Goal: Communication & Community: Share content

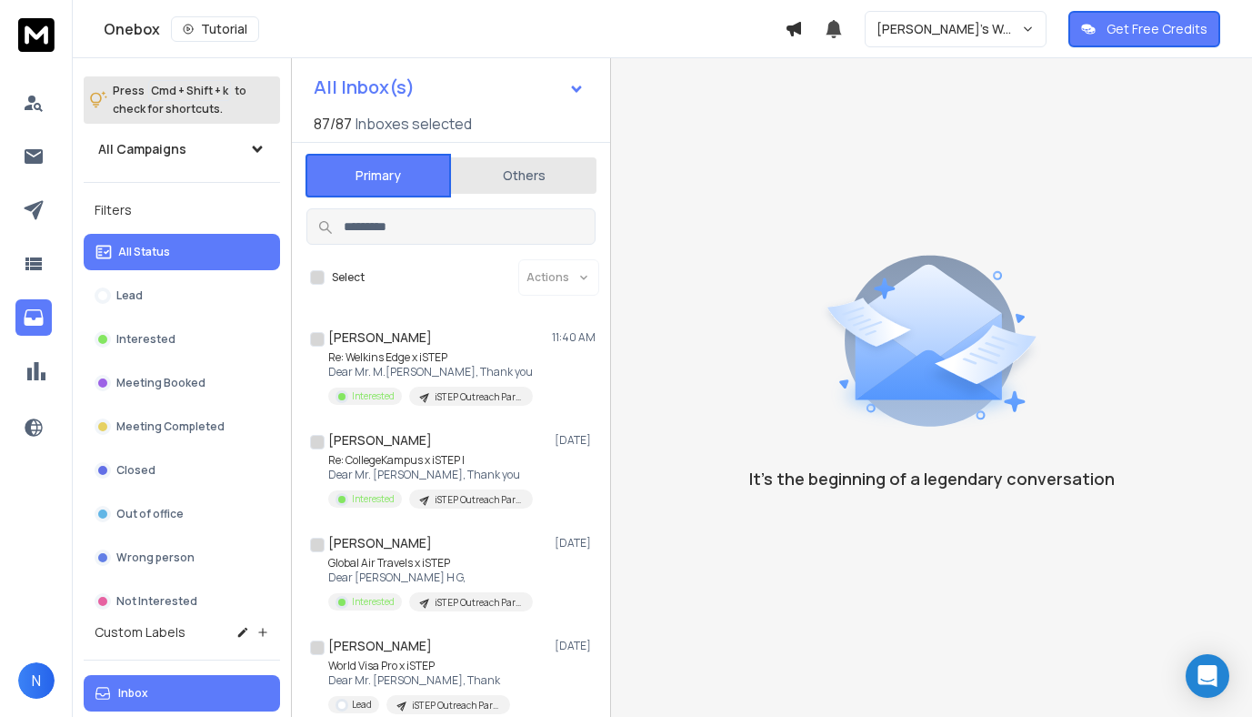
click at [447, 293] on div "Select Actions" at bounding box center [451, 274] width 318 height 44
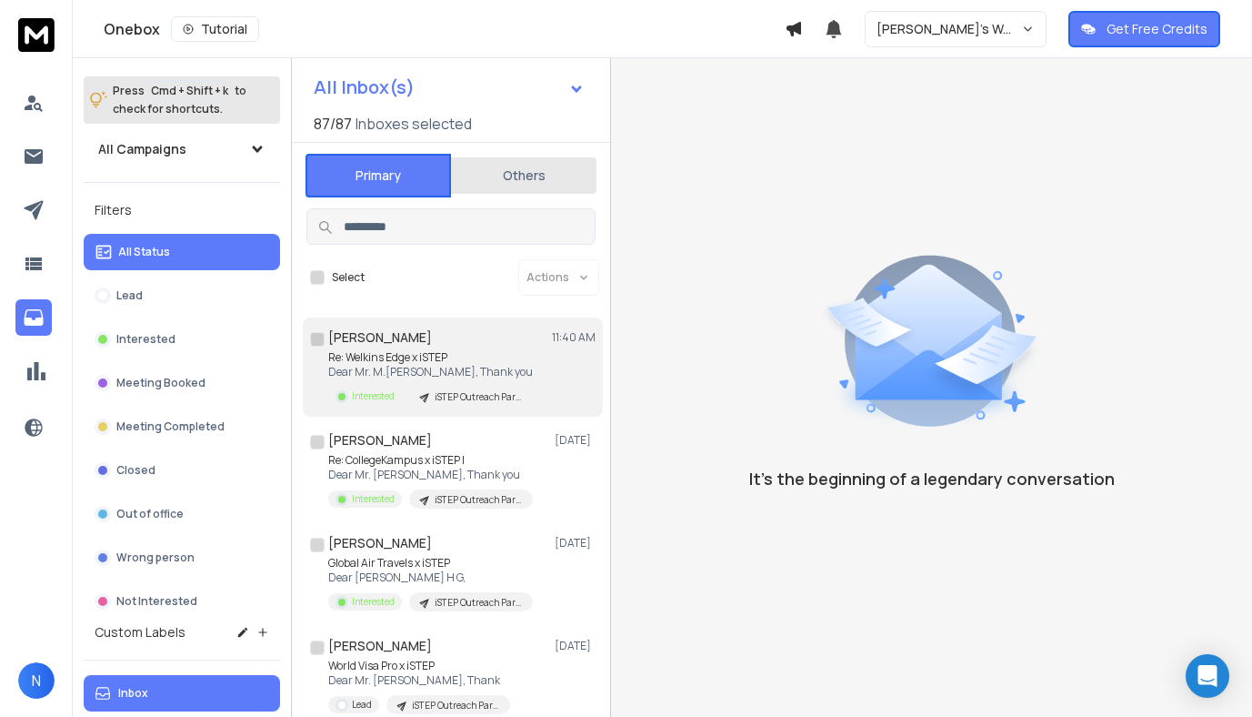
click at [445, 336] on div "Babli Das 11:40 AM" at bounding box center [461, 337] width 267 height 18
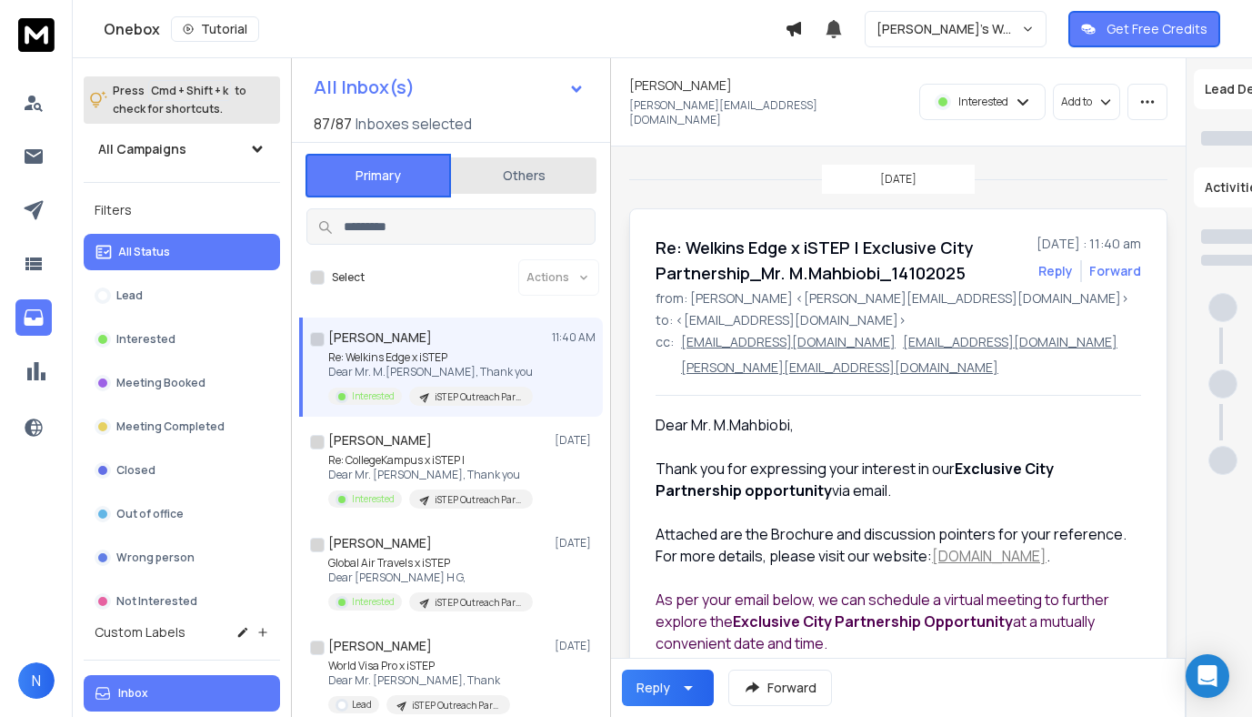
click at [555, 187] on button "Others" at bounding box center [524, 176] width 146 height 40
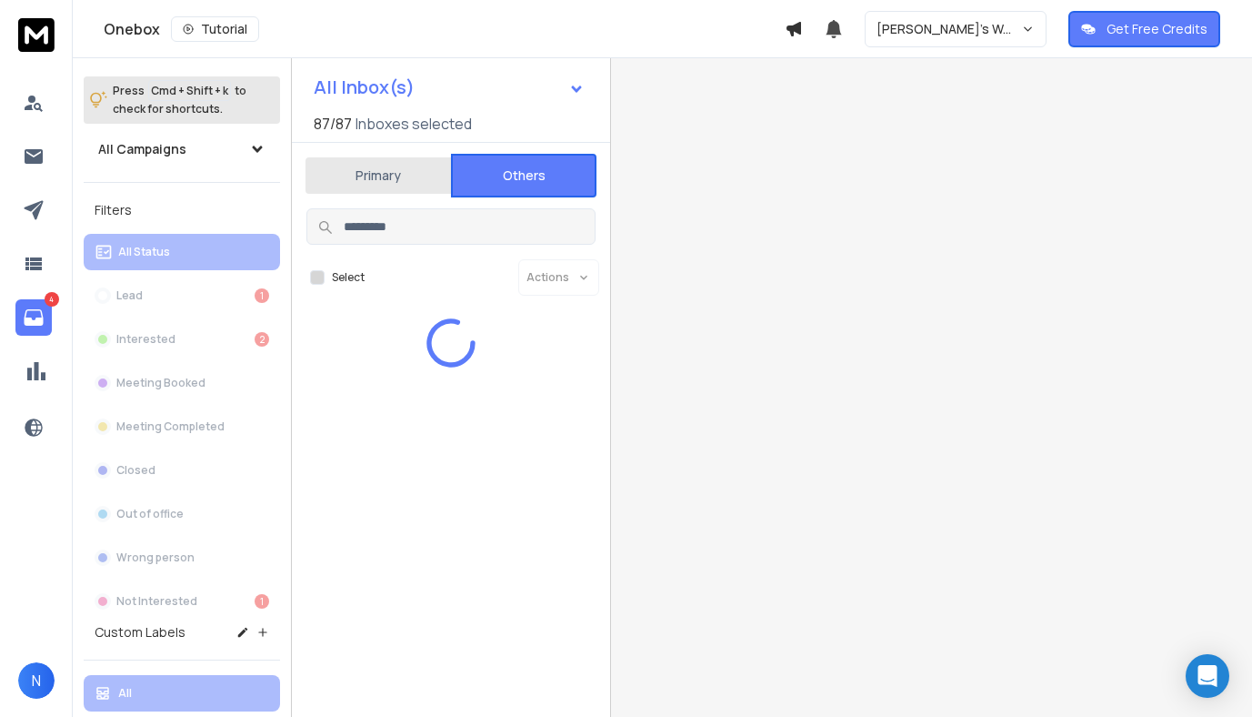
click at [399, 194] on button "Primary" at bounding box center [379, 176] width 146 height 40
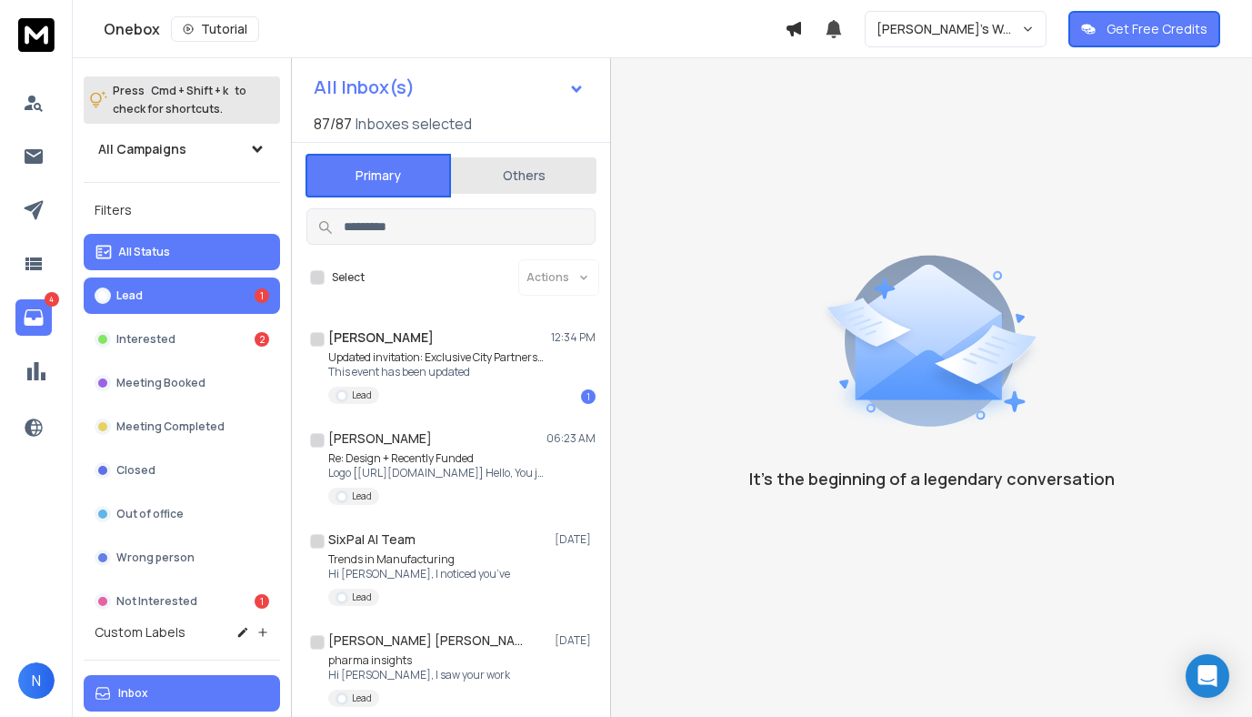
click at [216, 296] on button "Lead 1" at bounding box center [182, 295] width 196 height 36
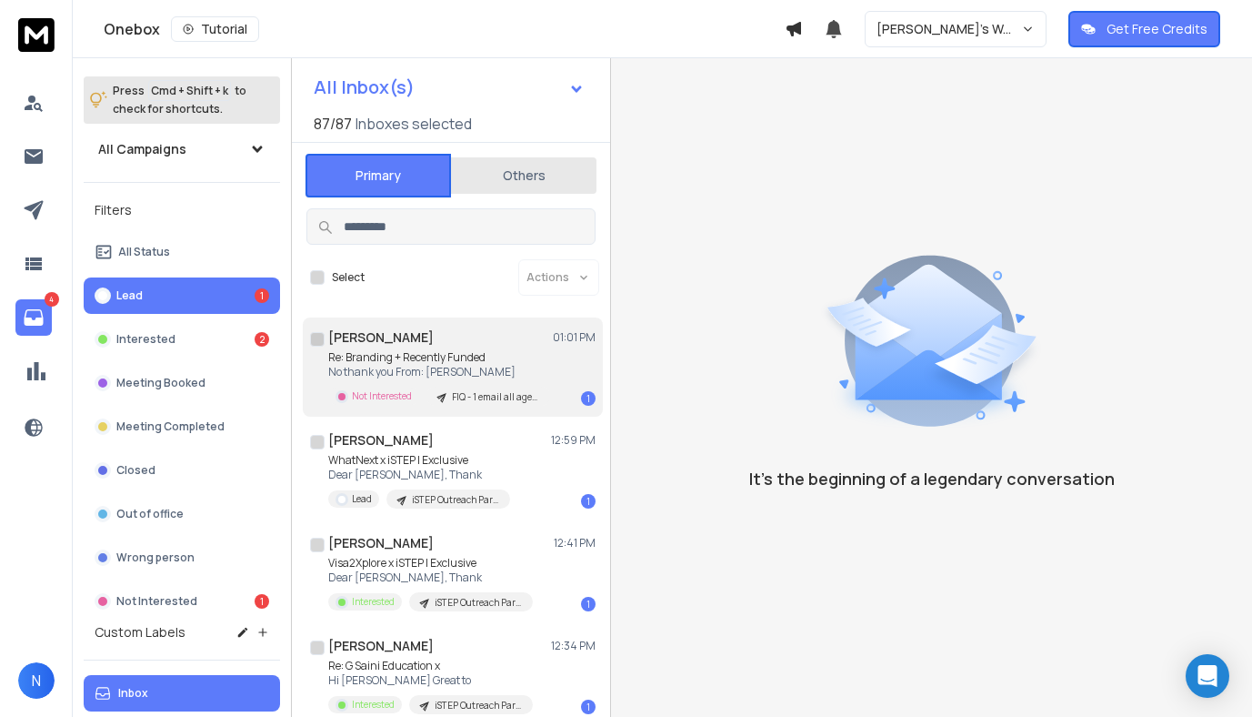
click at [411, 453] on p "WhatNext x iSTEP | Exclusive" at bounding box center [419, 460] width 182 height 15
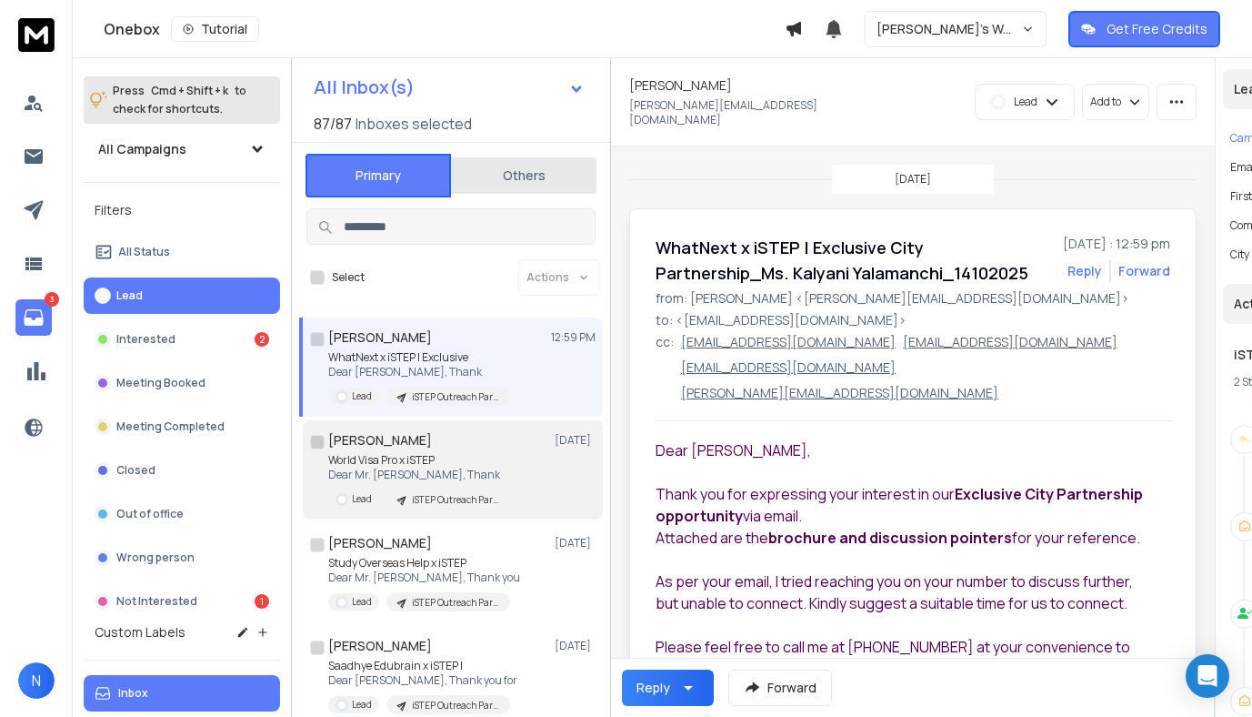
click at [457, 445] on div "[PERSON_NAME] [DATE]" at bounding box center [461, 440] width 267 height 18
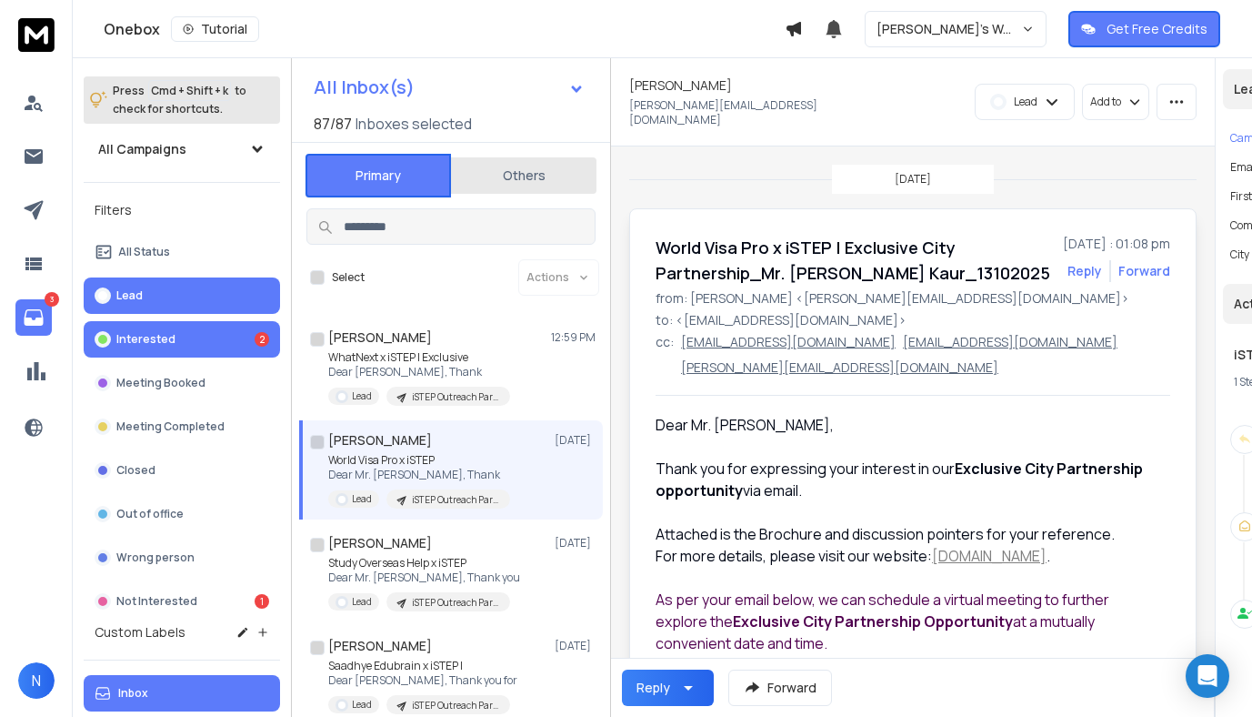
click at [200, 340] on button "Interested 2" at bounding box center [182, 339] width 196 height 36
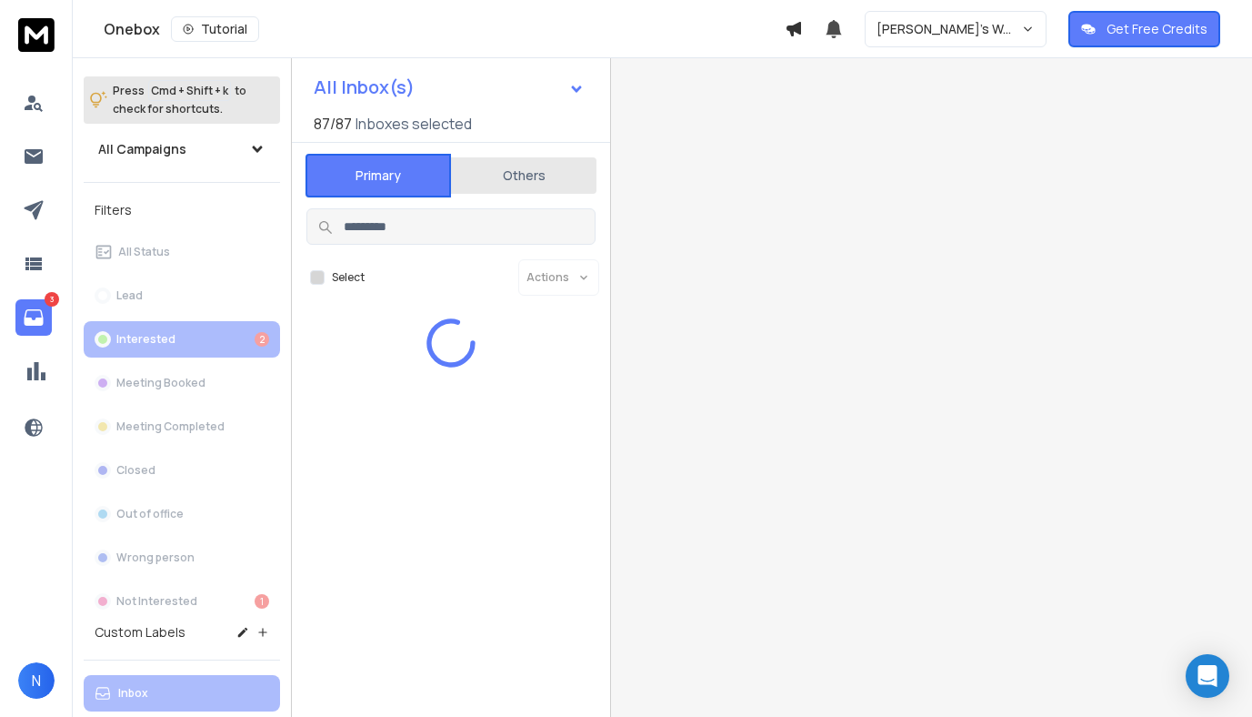
click at [514, 202] on div at bounding box center [451, 223] width 304 height 44
click at [527, 192] on button "Others" at bounding box center [524, 176] width 146 height 40
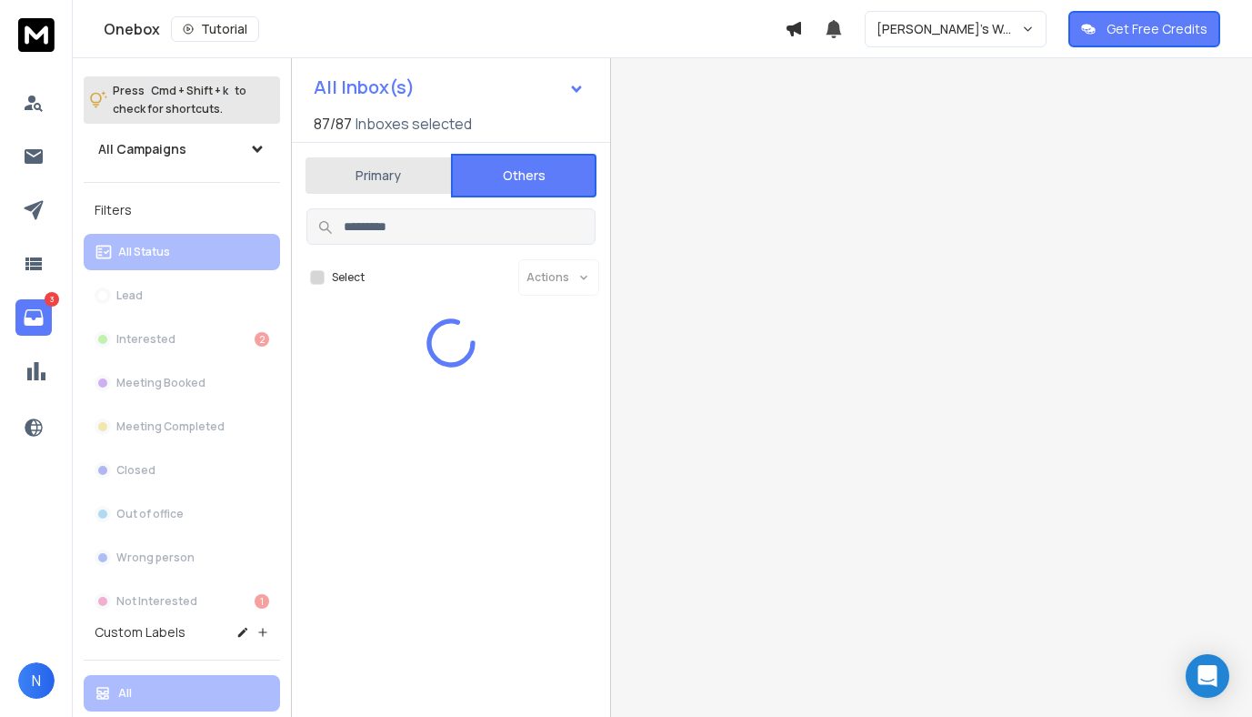
click at [371, 176] on button "Primary" at bounding box center [379, 176] width 146 height 40
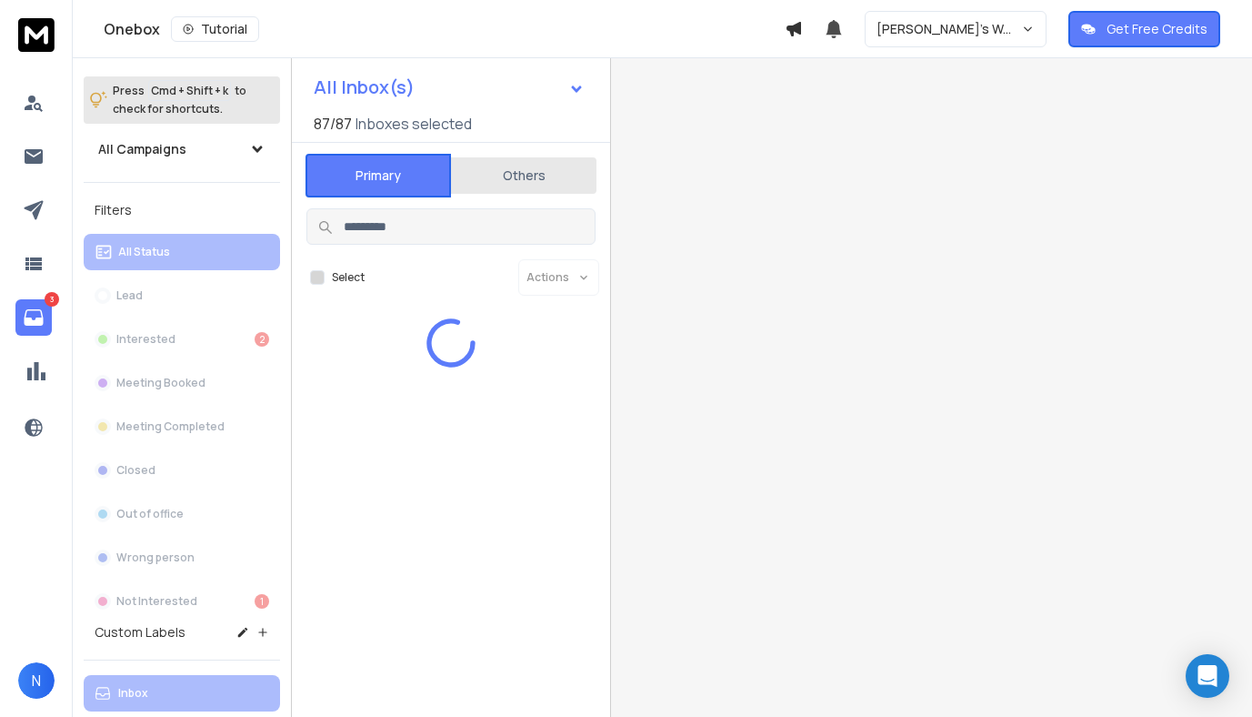
click at [171, 301] on div "All Status Lead Interested 2 Meeting Booked Meeting Completed Closed Out of off…" at bounding box center [182, 427] width 196 height 386
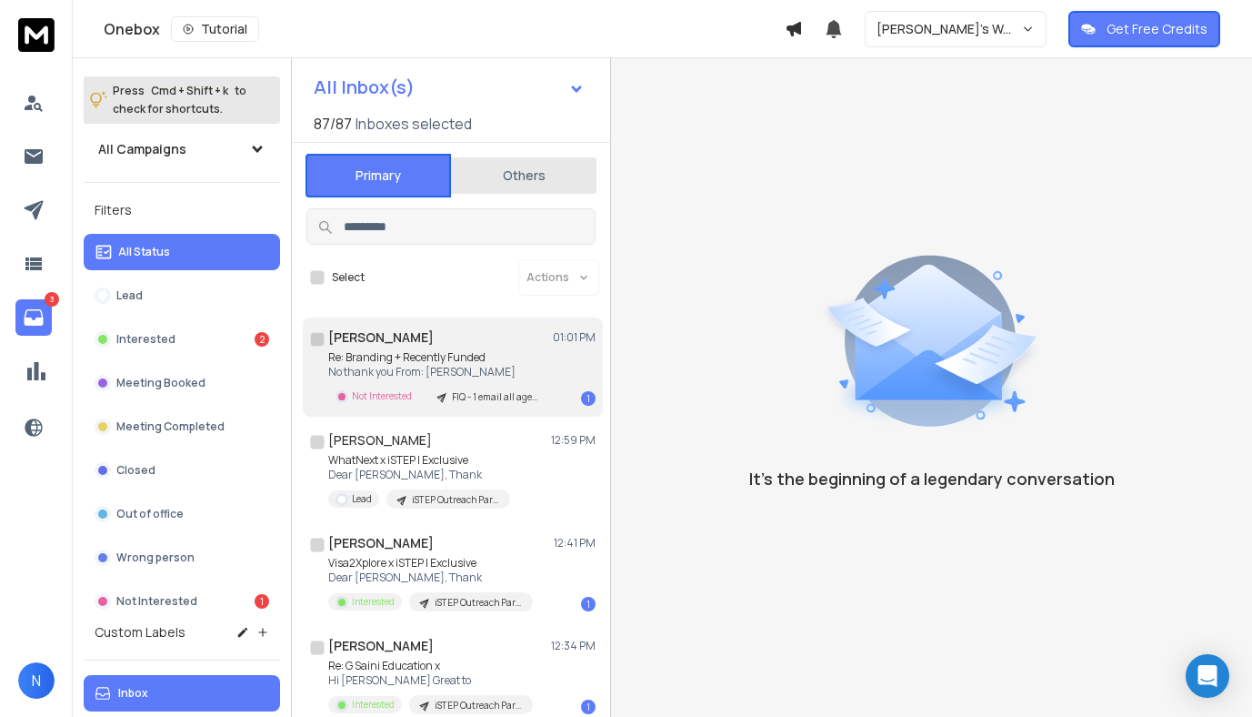
click at [423, 357] on p "Re: Branding + Recently Funded" at bounding box center [437, 357] width 218 height 15
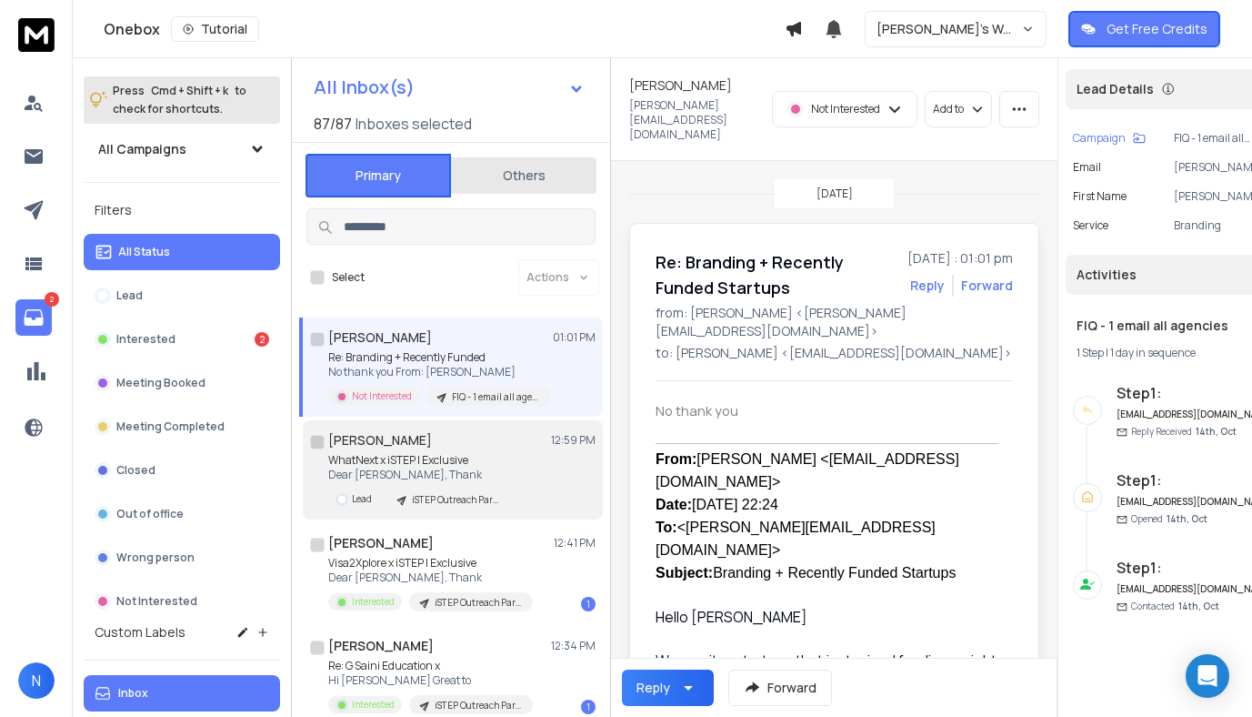
click at [398, 447] on div "Babli Das 12:59 PM" at bounding box center [461, 440] width 267 height 18
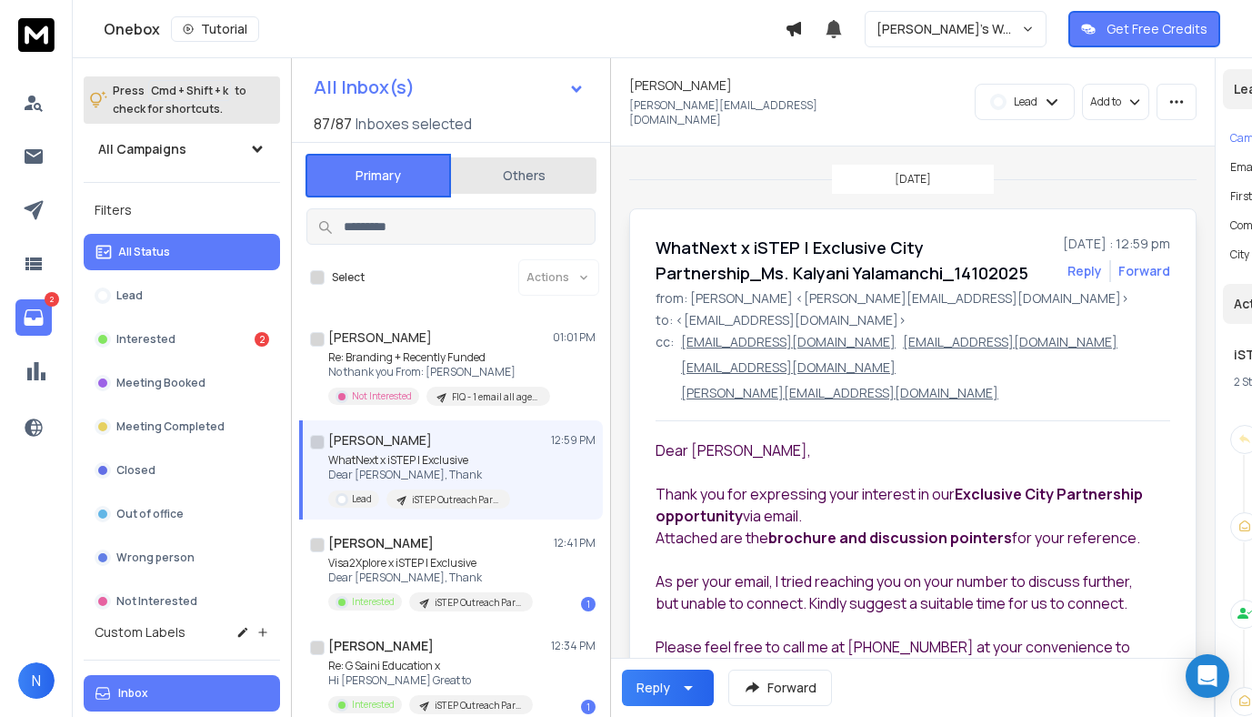
scroll to position [289, 0]
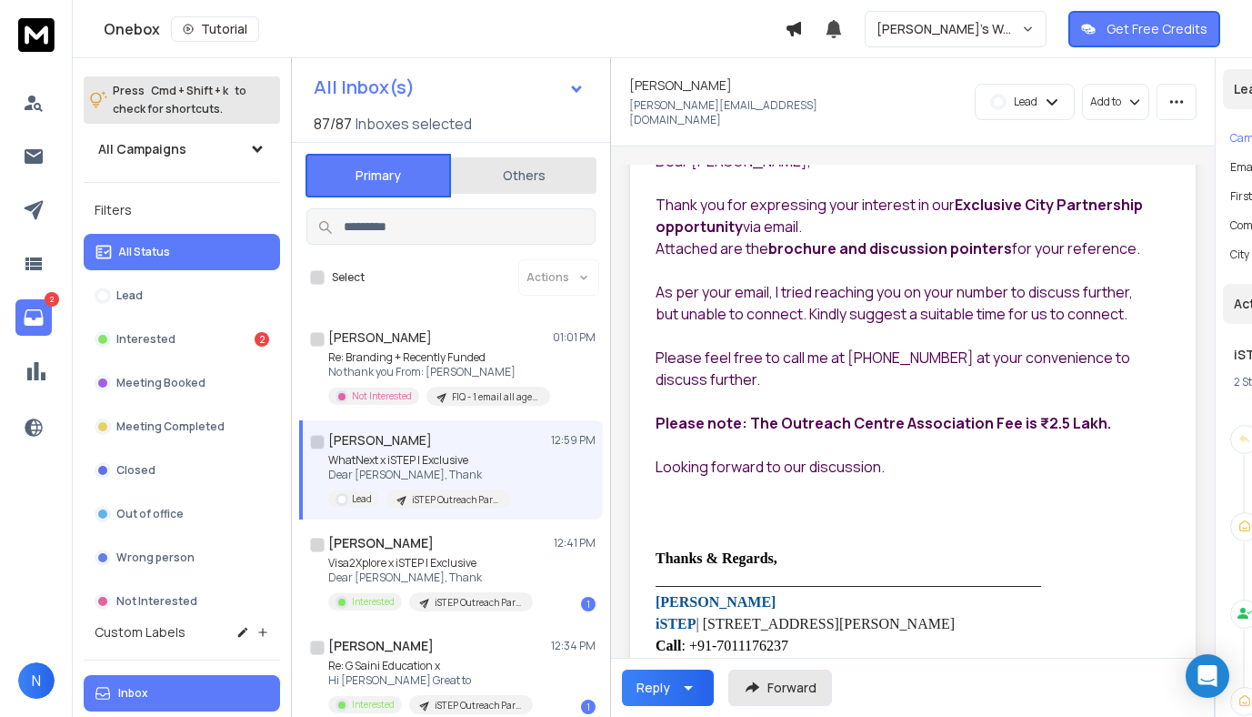
click at [790, 683] on button "Forward" at bounding box center [780, 687] width 104 height 36
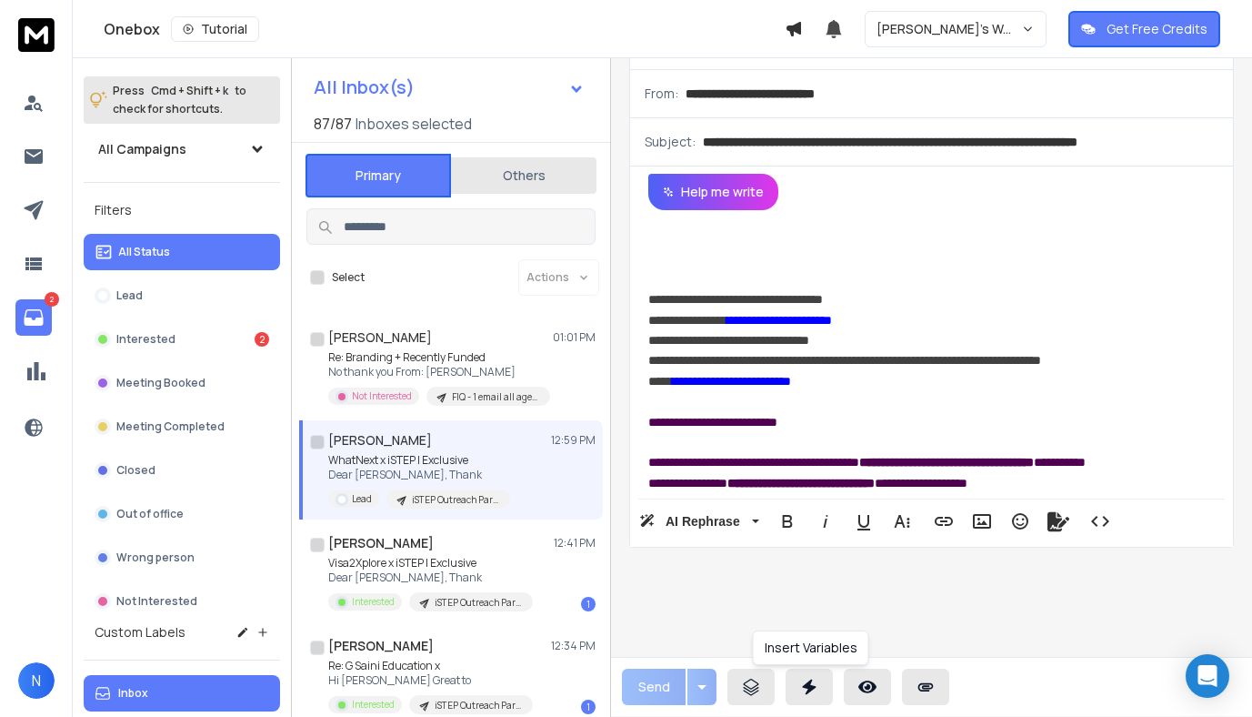
scroll to position [0, 0]
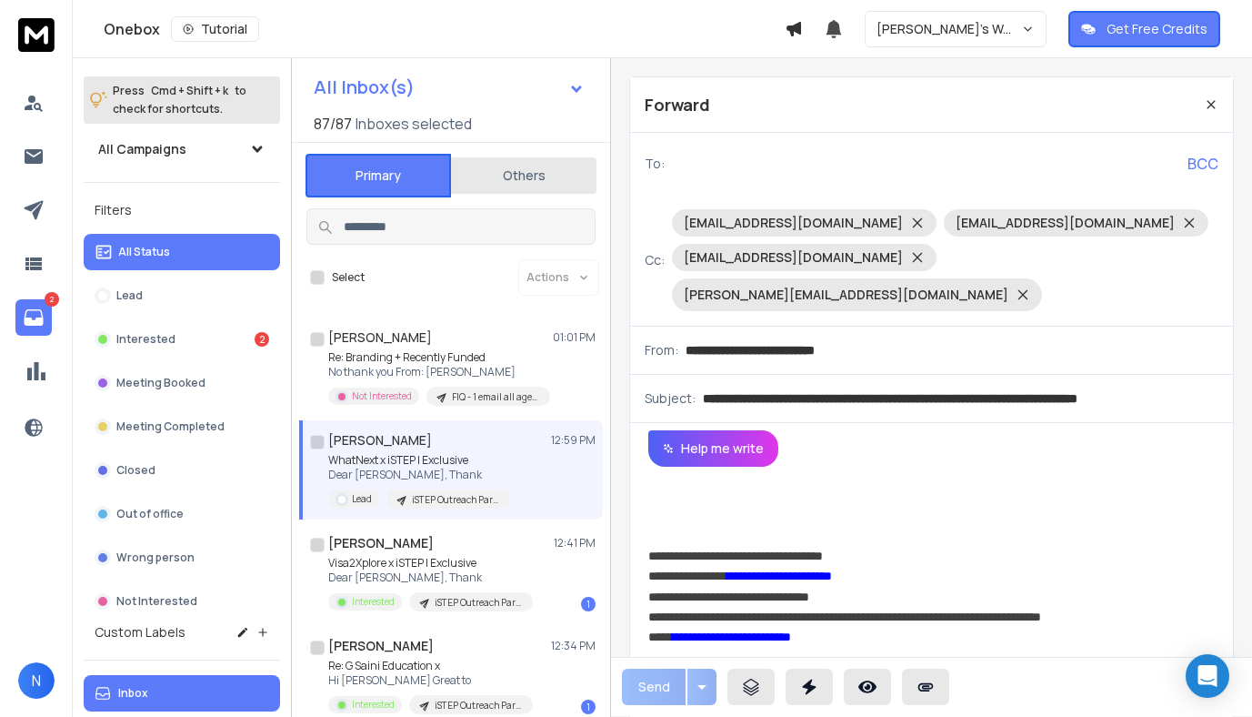
click at [923, 221] on icon at bounding box center [918, 223] width 10 height 10
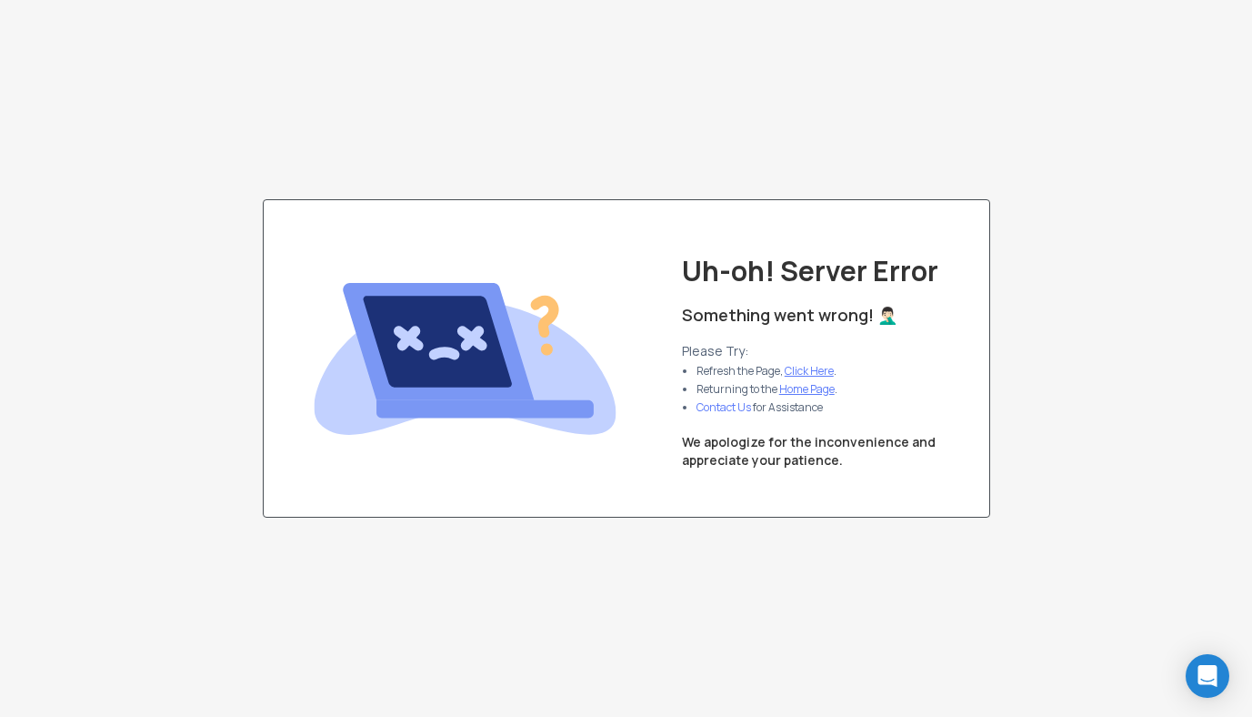
click at [992, 193] on div "Uh-oh! Server Error Something went wrong! 🤦🏻‍♂️ Please Try: Refresh the Page, C…" at bounding box center [626, 358] width 1252 height 717
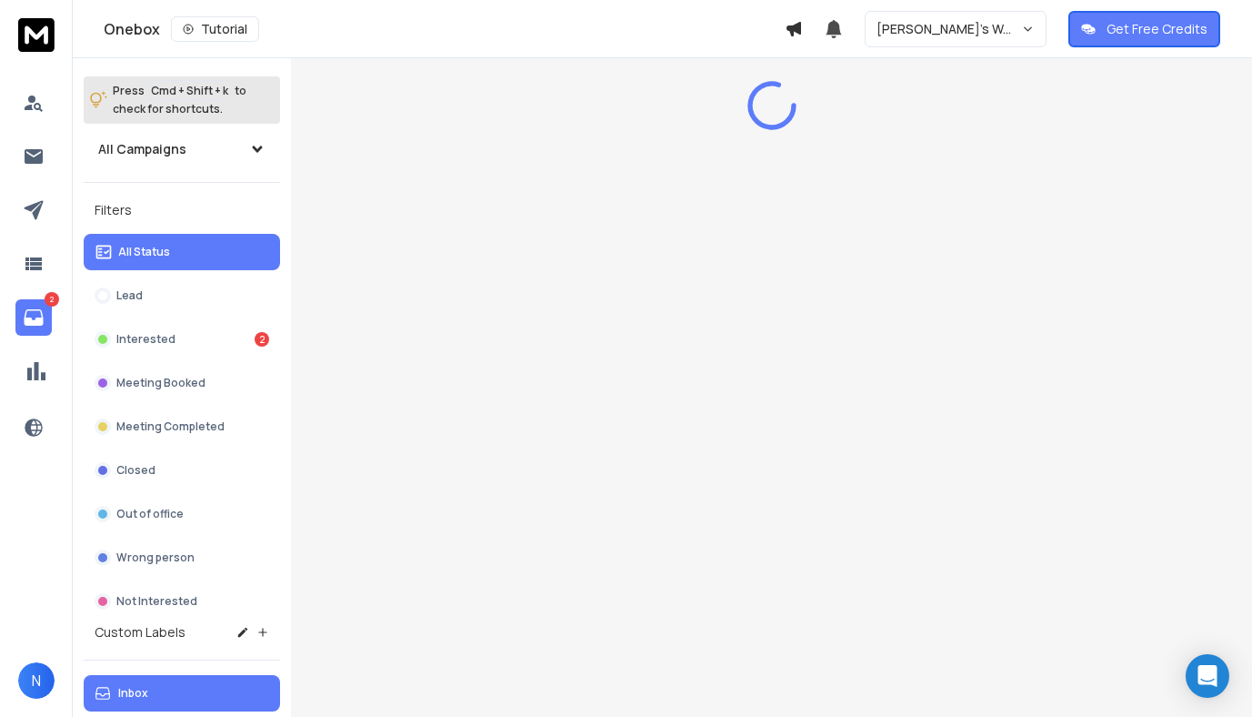
click at [206, 253] on button "All Status" at bounding box center [182, 252] width 196 height 36
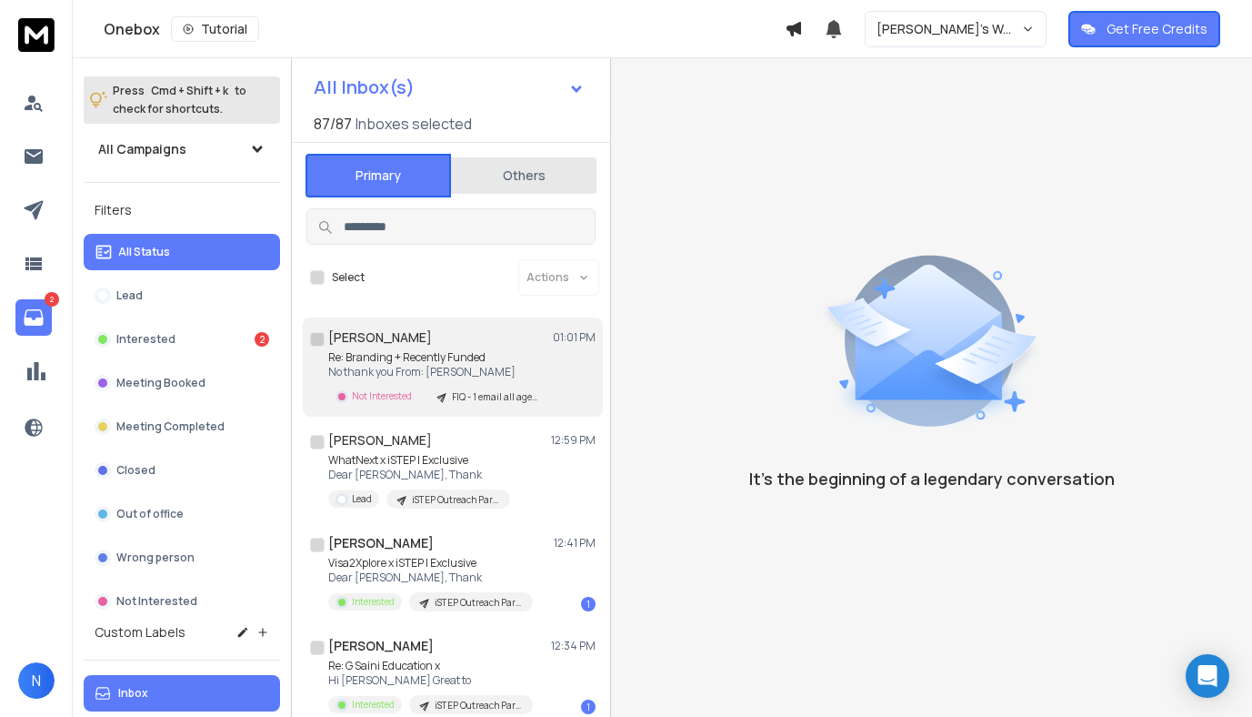
click at [428, 345] on h1 "[PERSON_NAME]" at bounding box center [380, 337] width 104 height 18
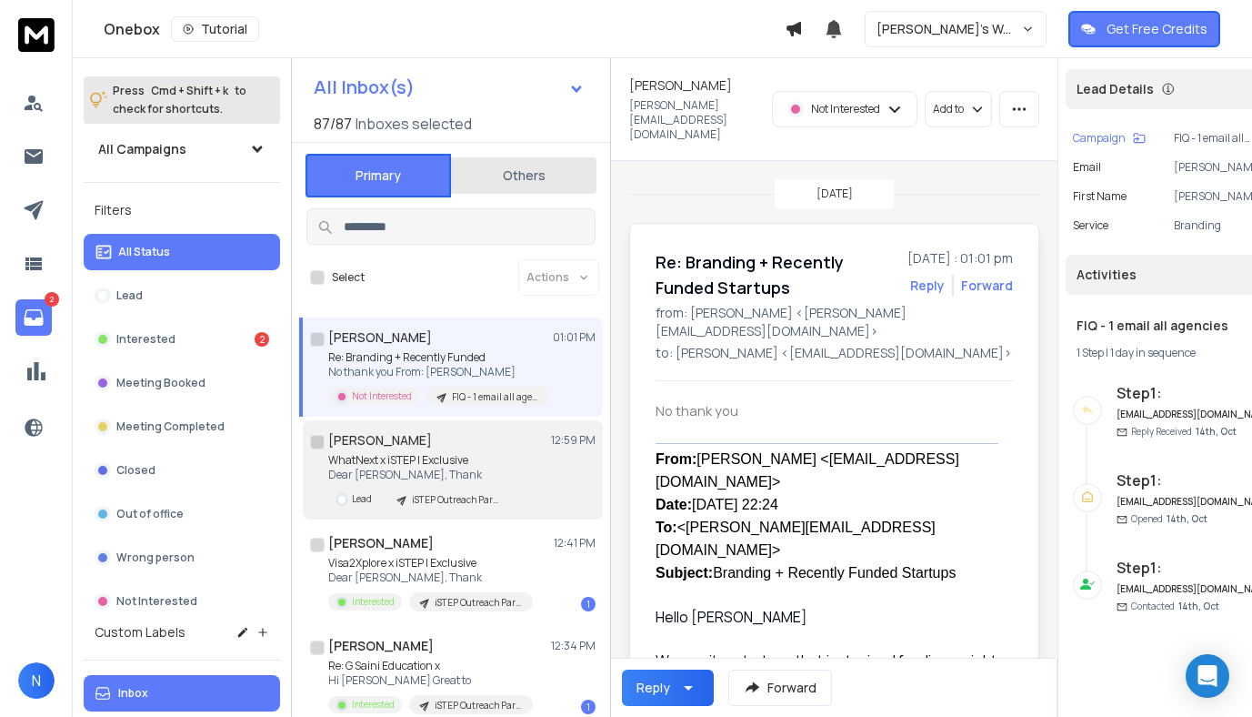
click at [390, 454] on p "WhatNext x iSTEP | Exclusive" at bounding box center [419, 460] width 182 height 15
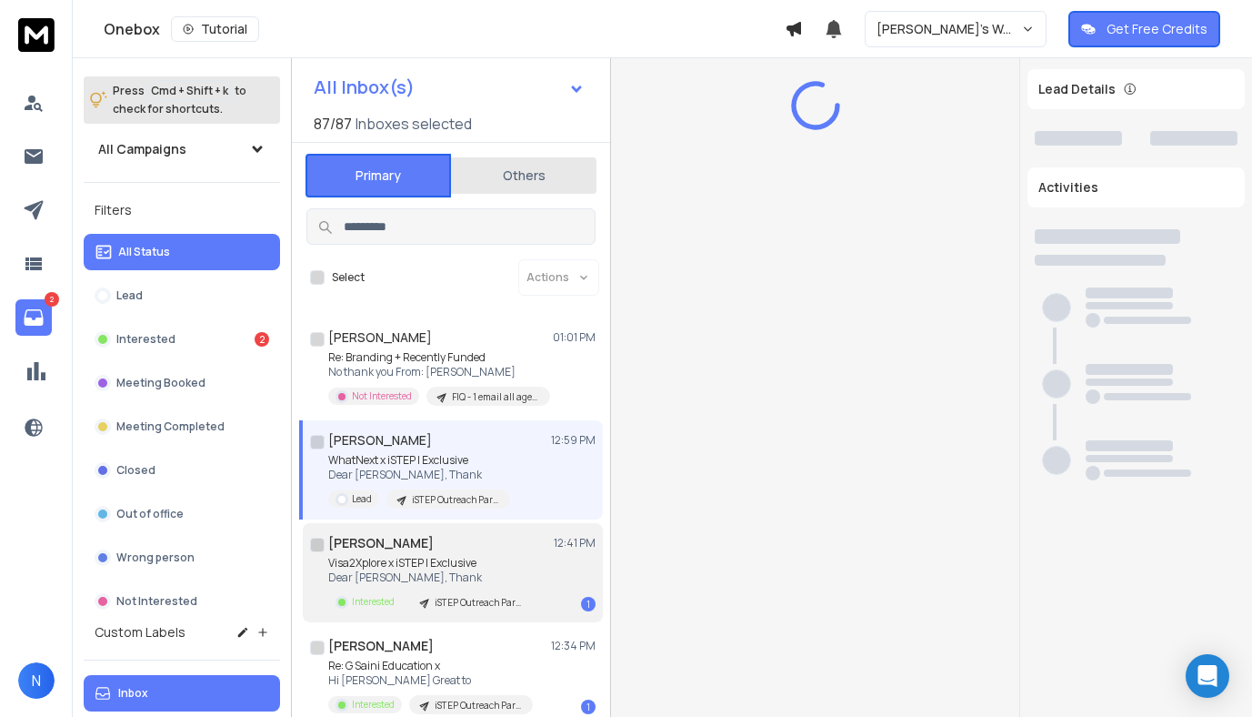
click at [394, 567] on p "Visa2Xplore x iSTEP | Exclusive" at bounding box center [430, 563] width 205 height 15
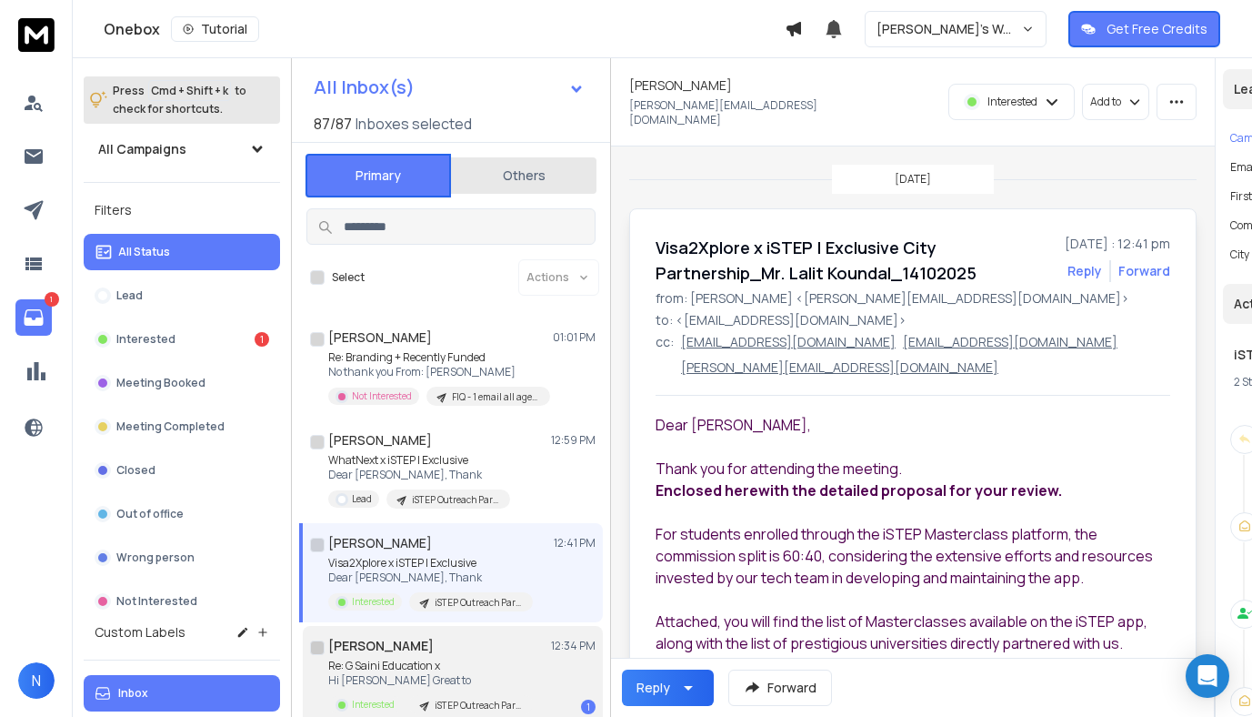
click at [386, 678] on p "Hi [PERSON_NAME] Great to" at bounding box center [430, 680] width 205 height 15
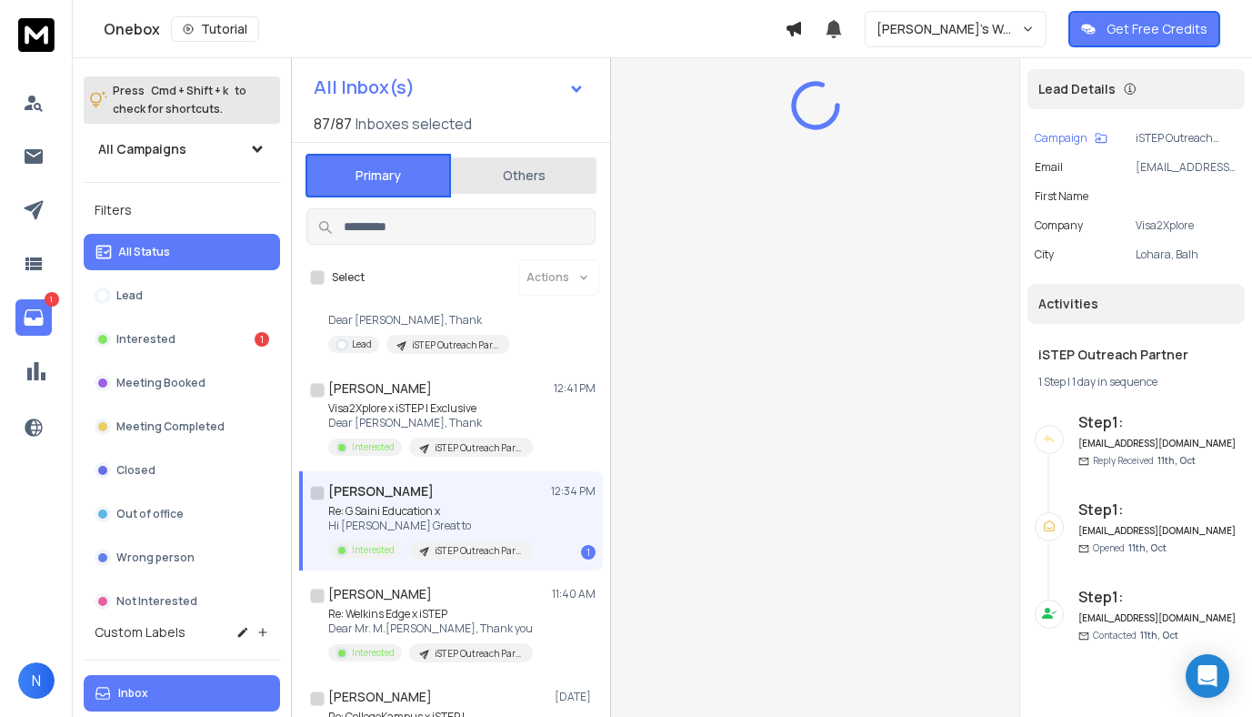
scroll to position [159, 0]
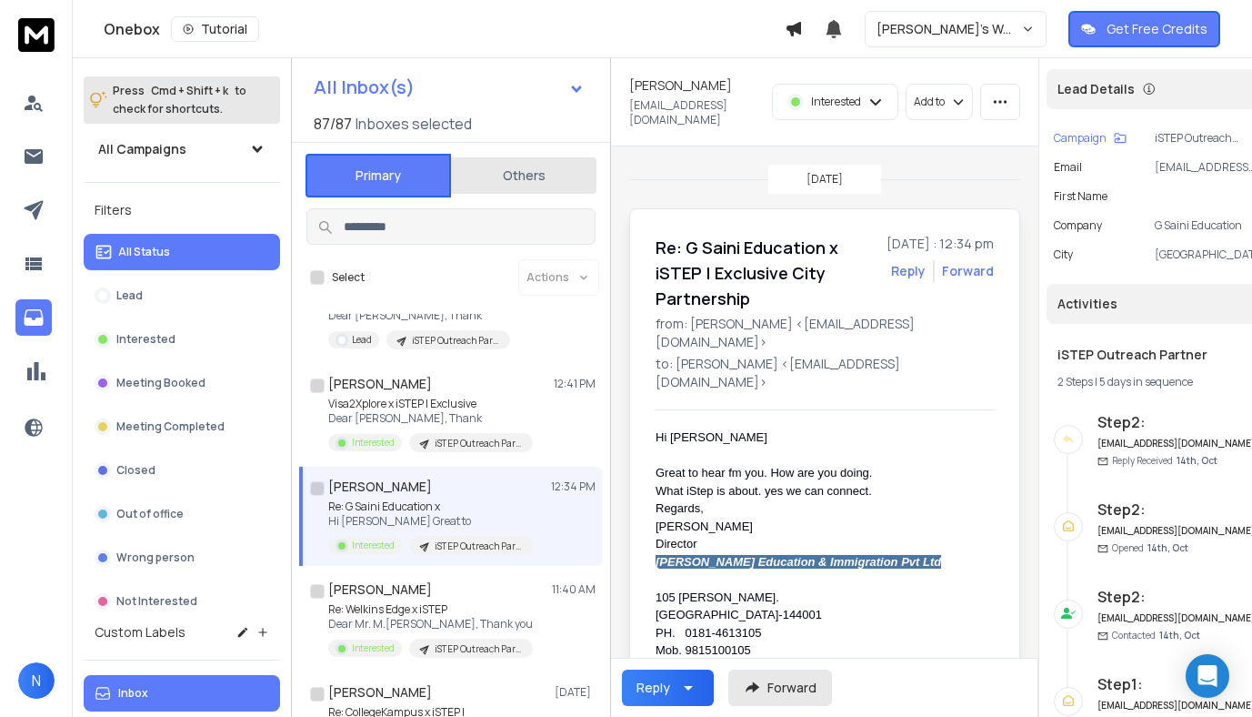
click at [788, 689] on button "Forward" at bounding box center [780, 687] width 104 height 36
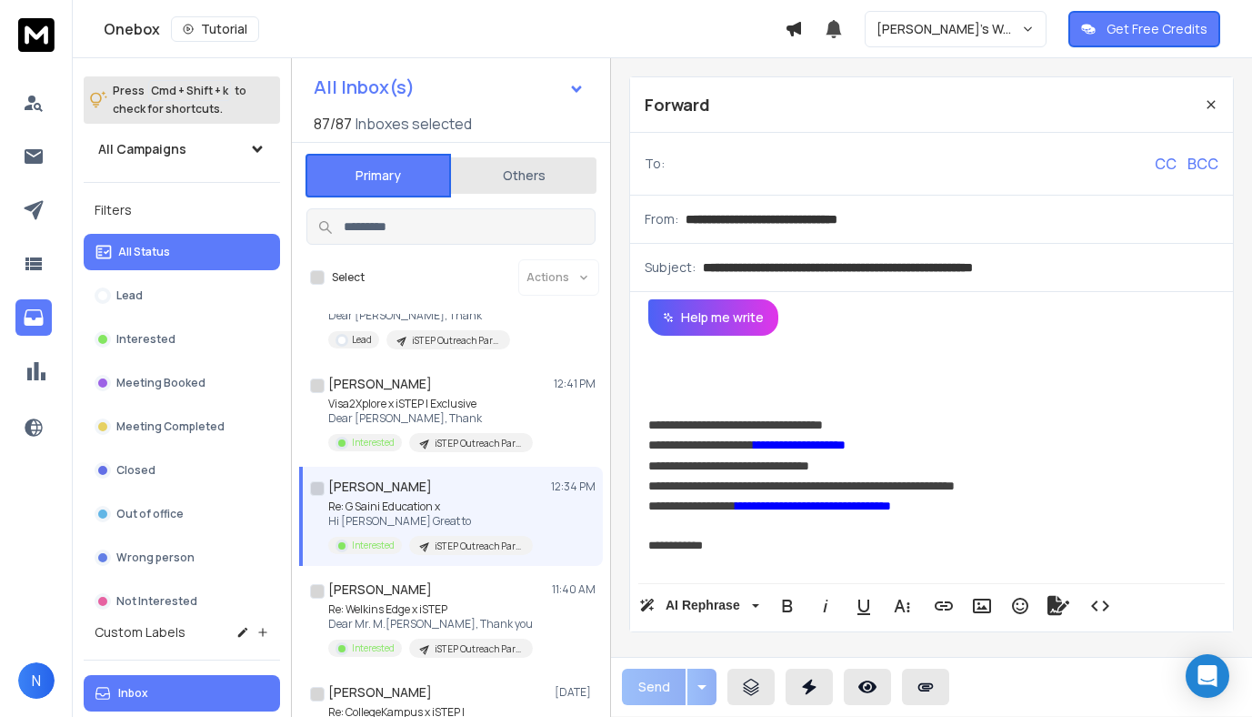
click at [778, 161] on input at bounding box center [735, 163] width 127 height 33
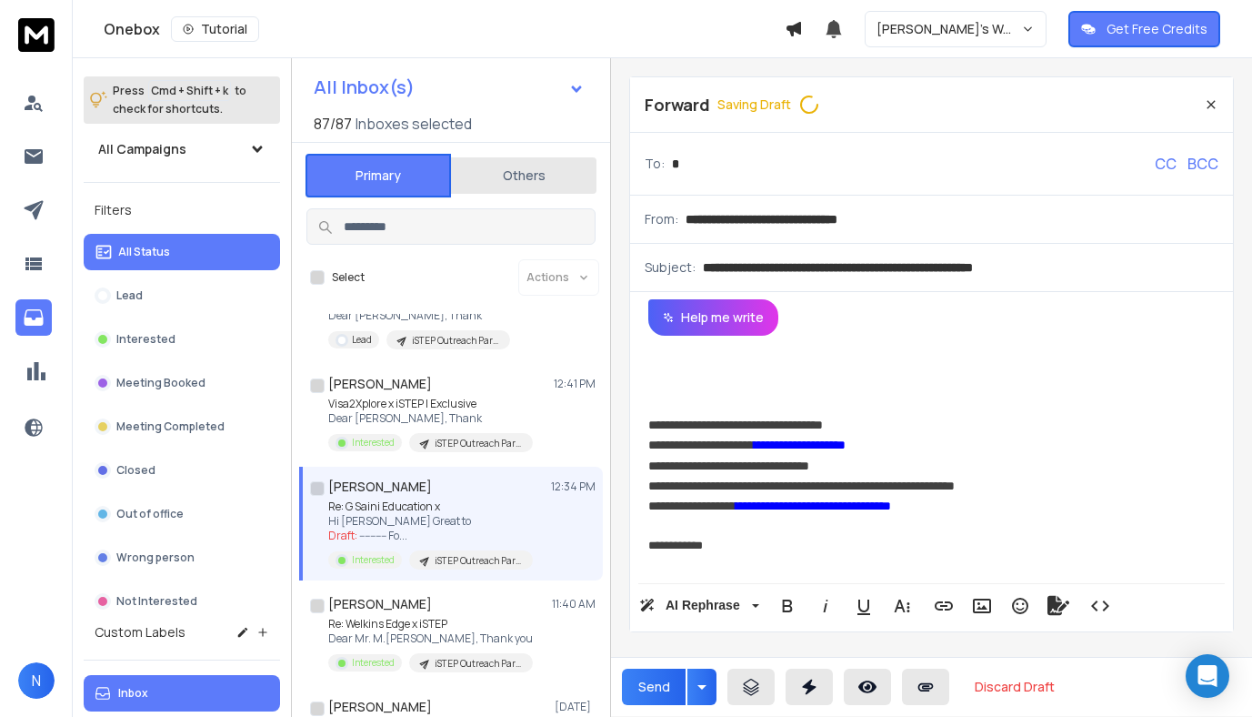
type input "**********"
click at [655, 679] on button "Send" at bounding box center [654, 686] width 64 height 36
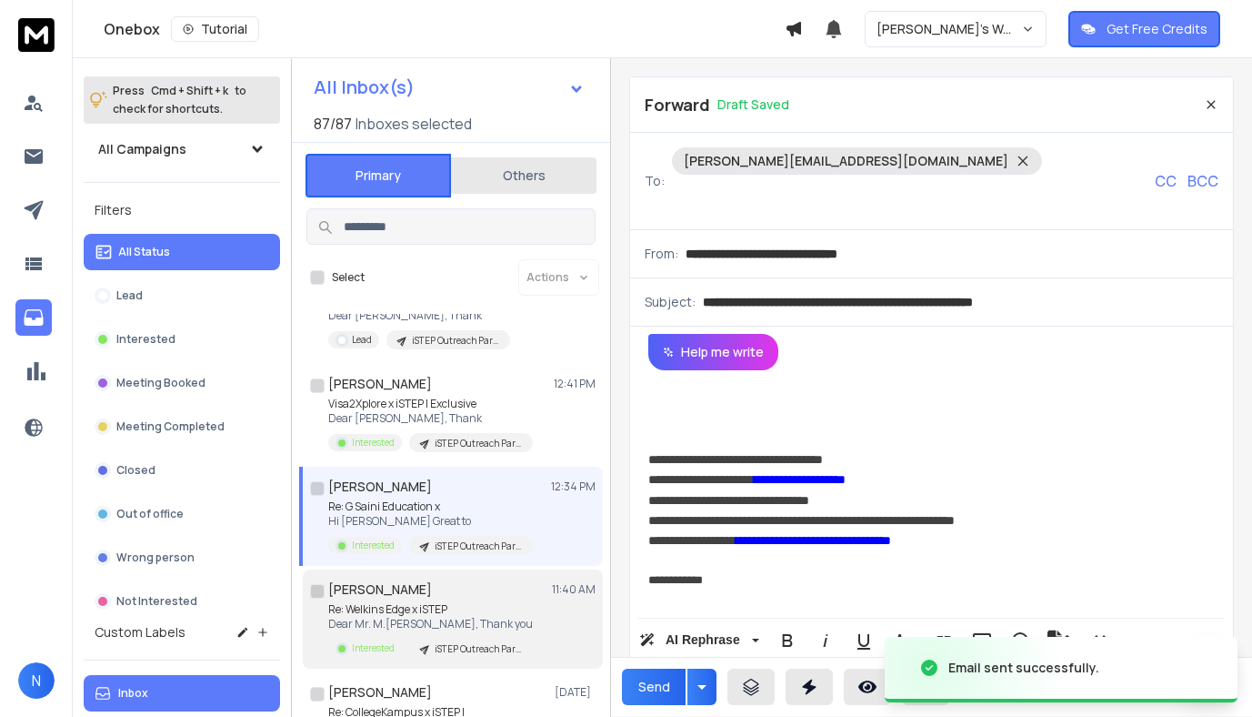
click at [381, 624] on p "Dear Mr. M.[PERSON_NAME], Thank you" at bounding box center [430, 624] width 205 height 15
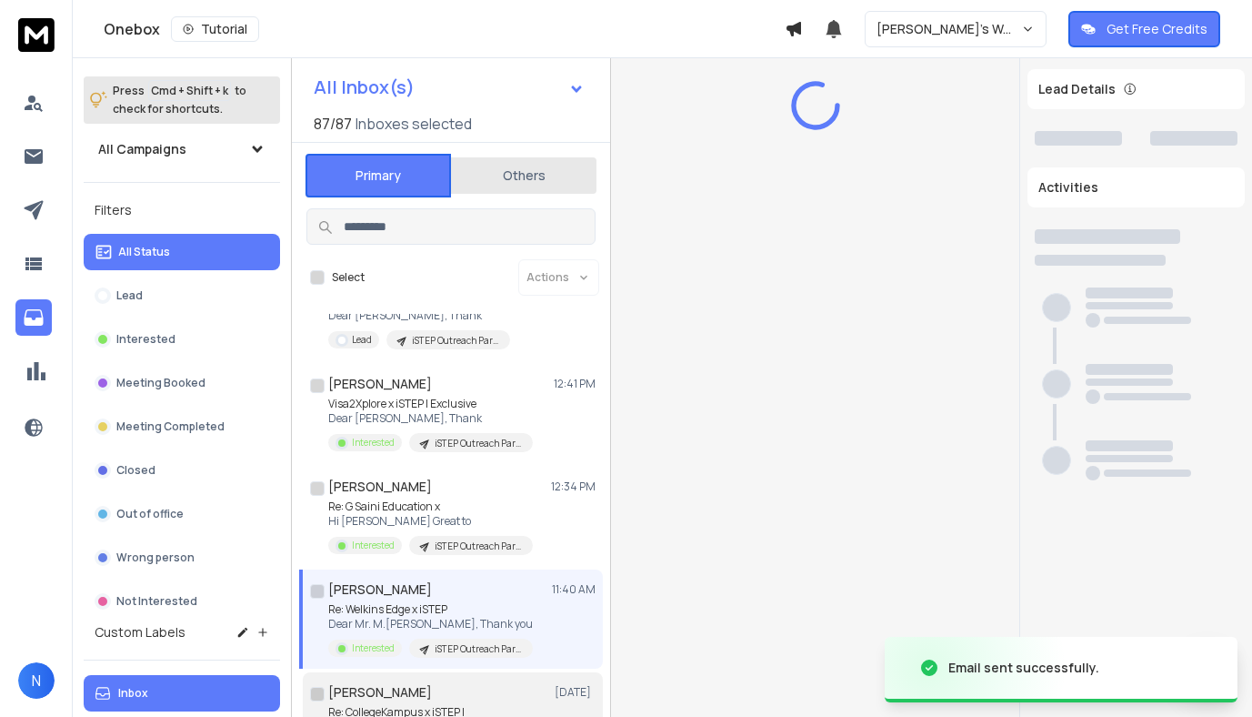
click at [366, 695] on h1 "[PERSON_NAME]" at bounding box center [380, 692] width 104 height 18
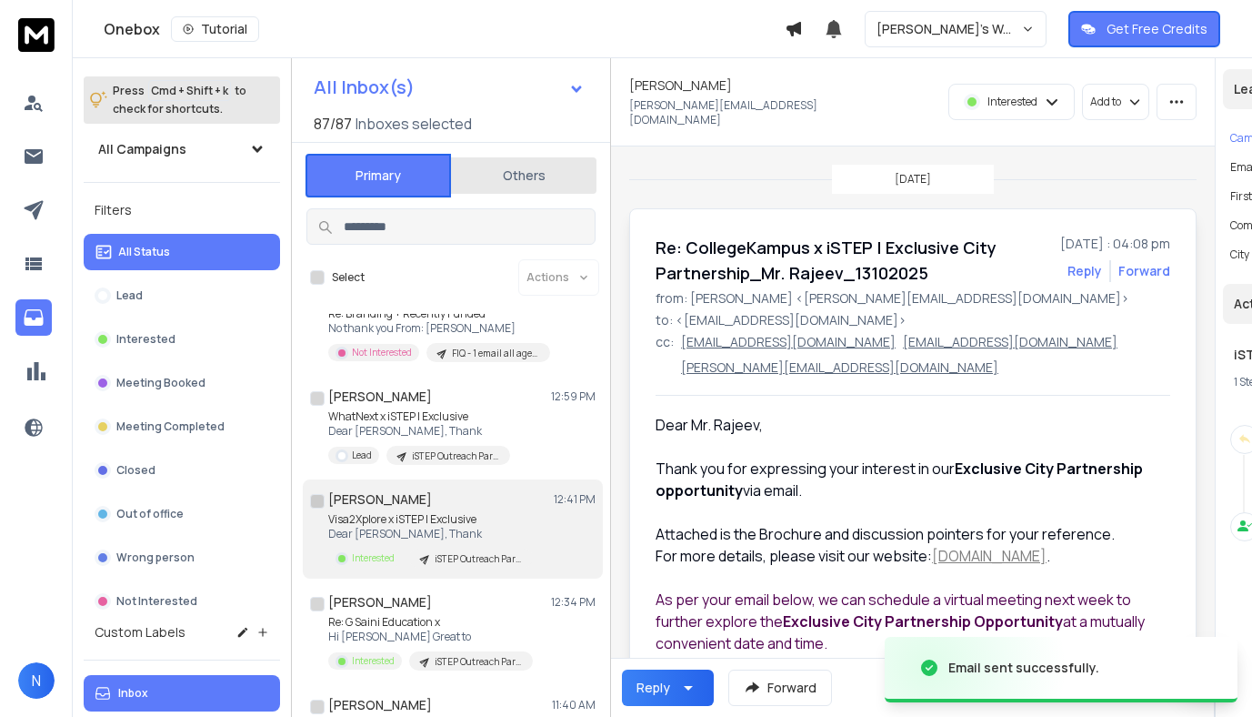
scroll to position [0, 0]
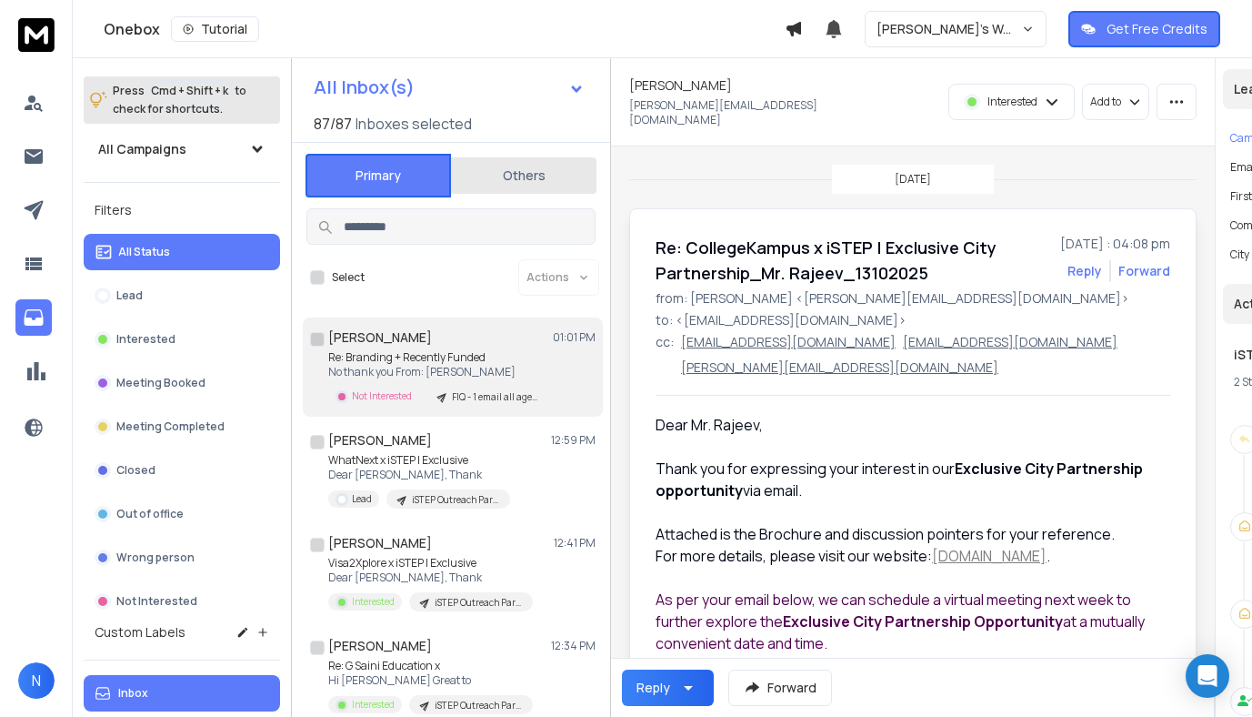
click at [436, 349] on div "[PERSON_NAME] 01:01 PM Re: Branding + Recently Funded No thank you From: [PERSO…" at bounding box center [461, 366] width 267 height 77
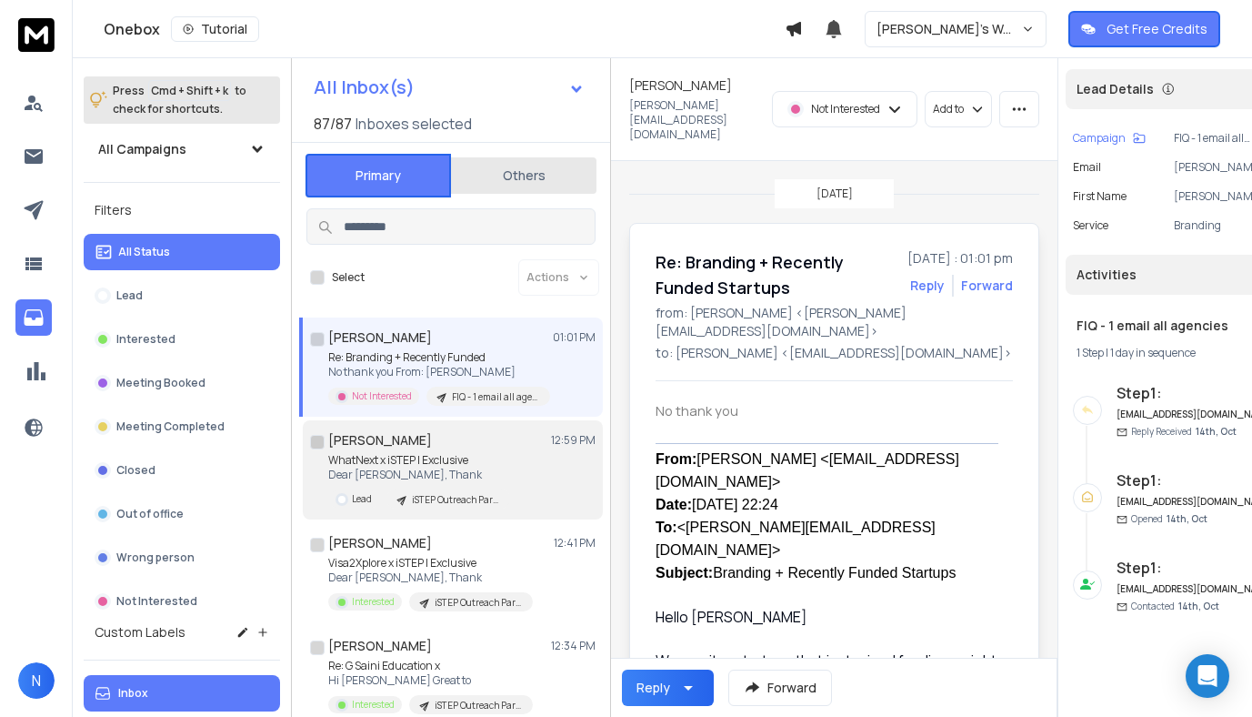
click at [424, 478] on p "Dear [PERSON_NAME], Thank" at bounding box center [419, 474] width 182 height 15
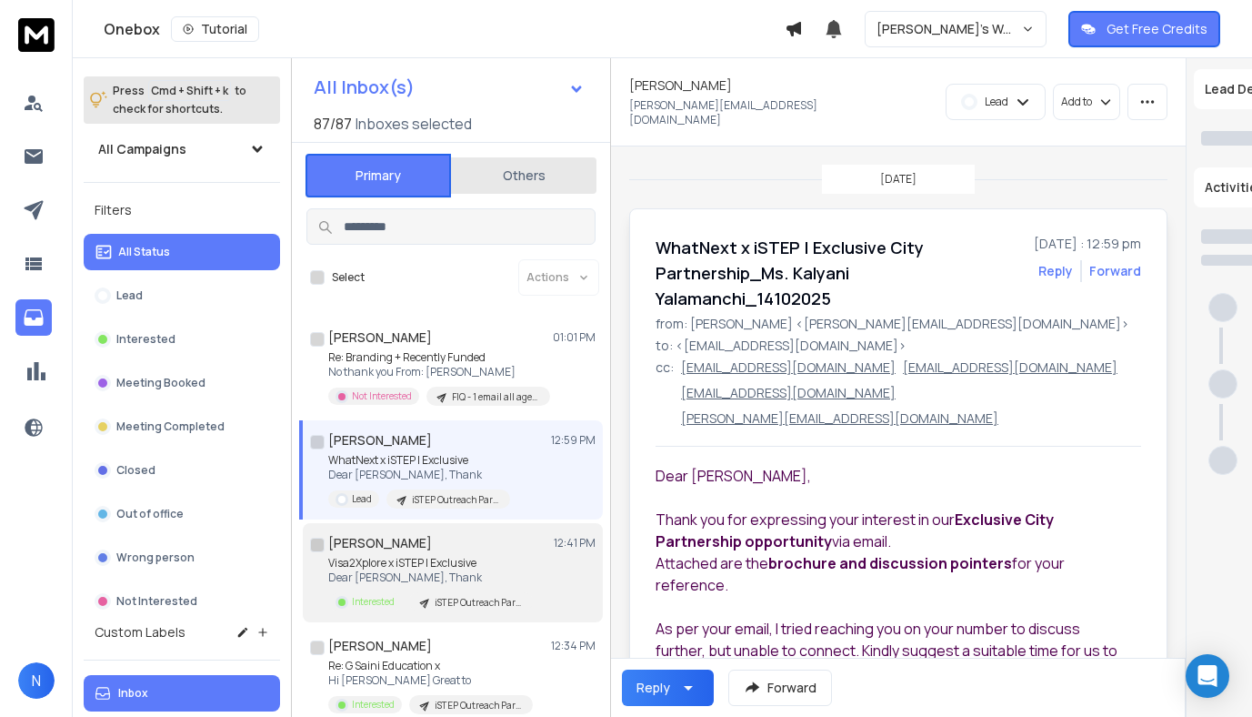
click at [400, 575] on p "Dear [PERSON_NAME], Thank" at bounding box center [430, 577] width 205 height 15
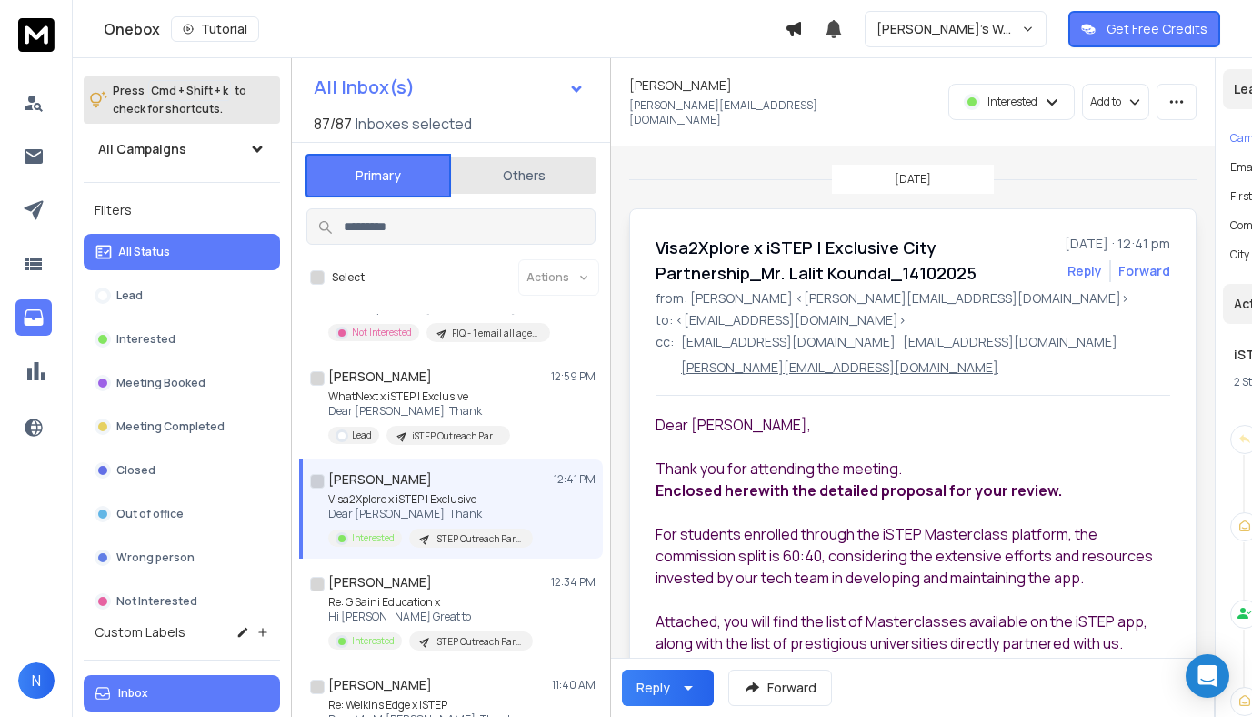
click at [400, 575] on h1 "[PERSON_NAME]" at bounding box center [380, 582] width 104 height 18
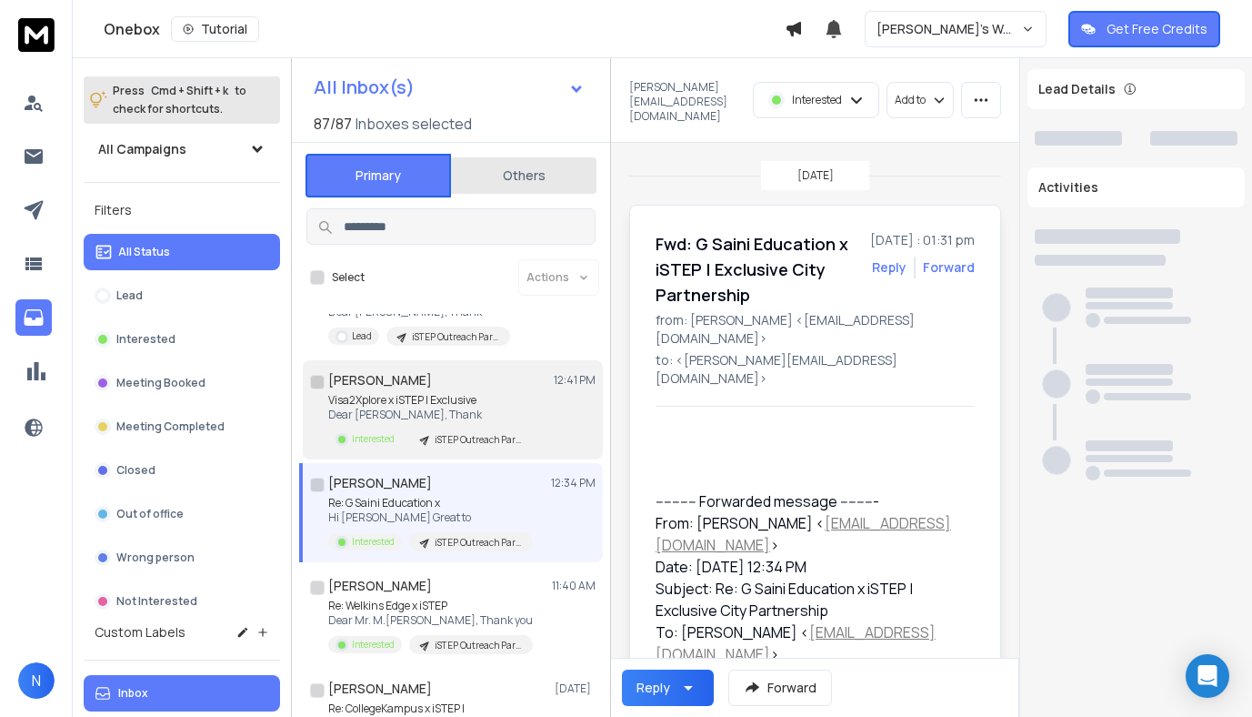
click at [400, 575] on div "[PERSON_NAME] 11:40 AM Re: Welkins Edge x iSTEP Dear Mr. M.[PERSON_NAME], Thank…" at bounding box center [453, 615] width 300 height 99
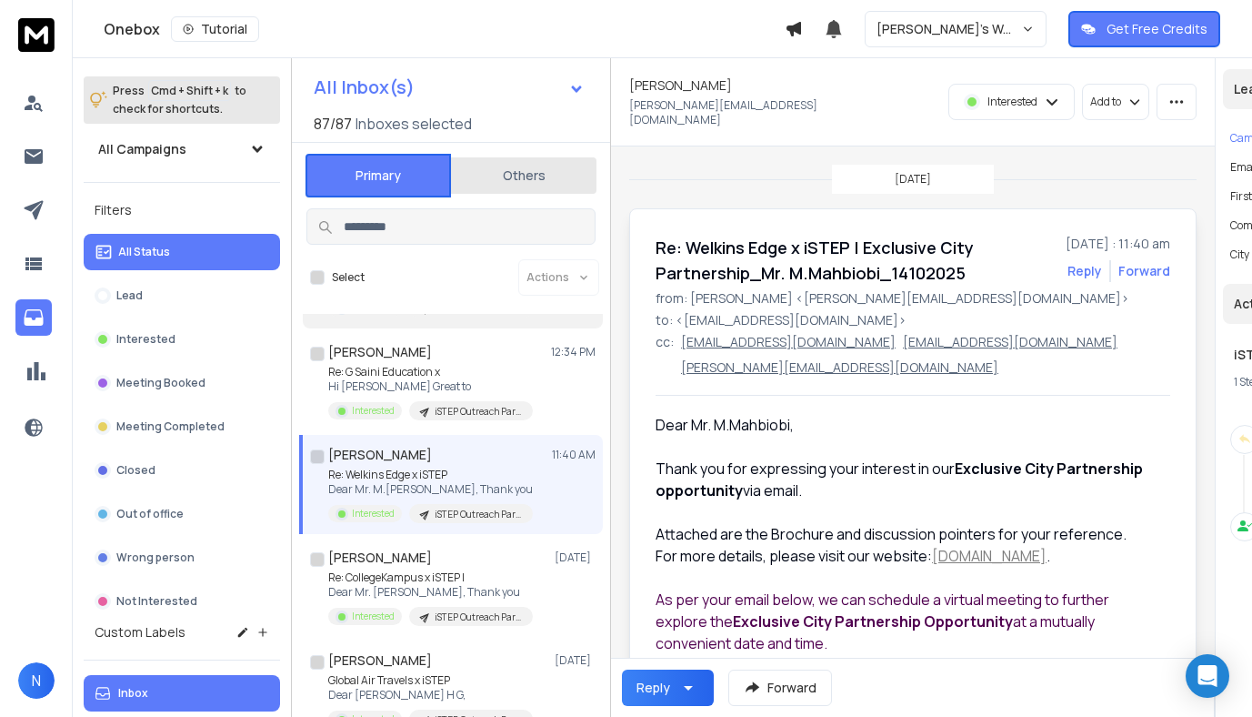
click at [400, 575] on p "Re: CollegeKampus x iSTEP |" at bounding box center [430, 577] width 205 height 15
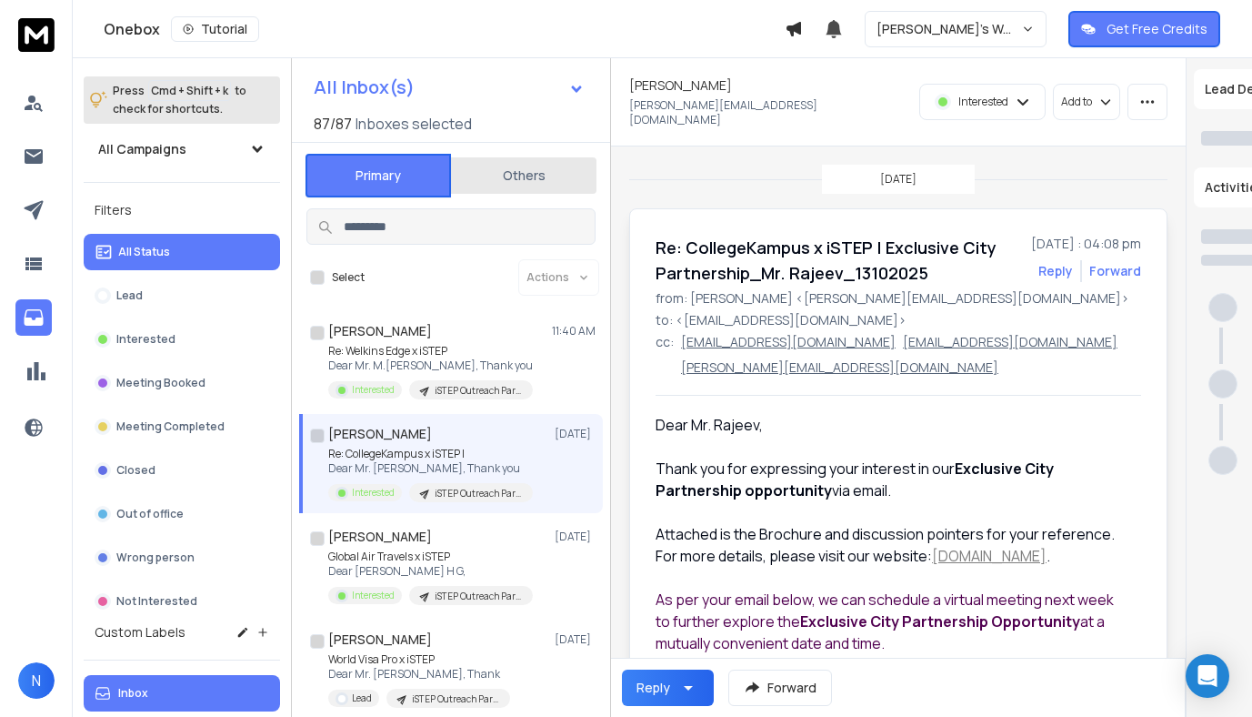
click at [400, 575] on p "Dear [PERSON_NAME] H G," at bounding box center [430, 571] width 205 height 15
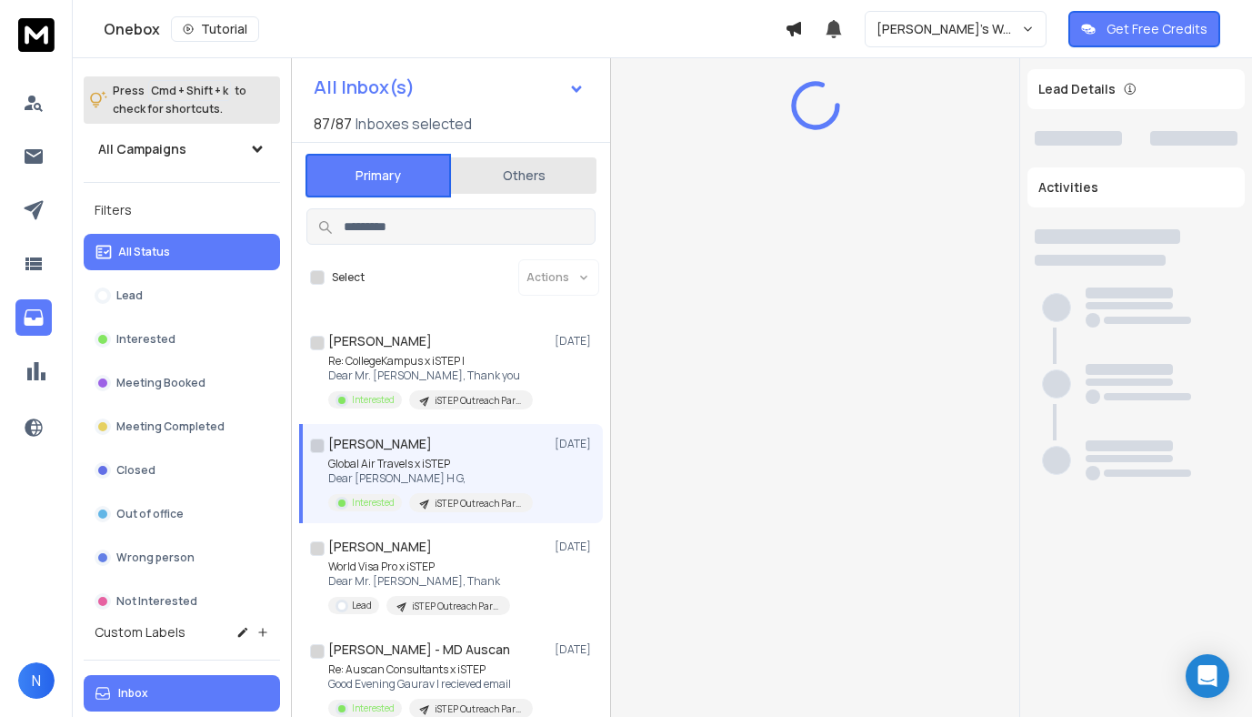
click at [400, 575] on p "Dear Mr. [PERSON_NAME], Thank" at bounding box center [419, 581] width 182 height 15
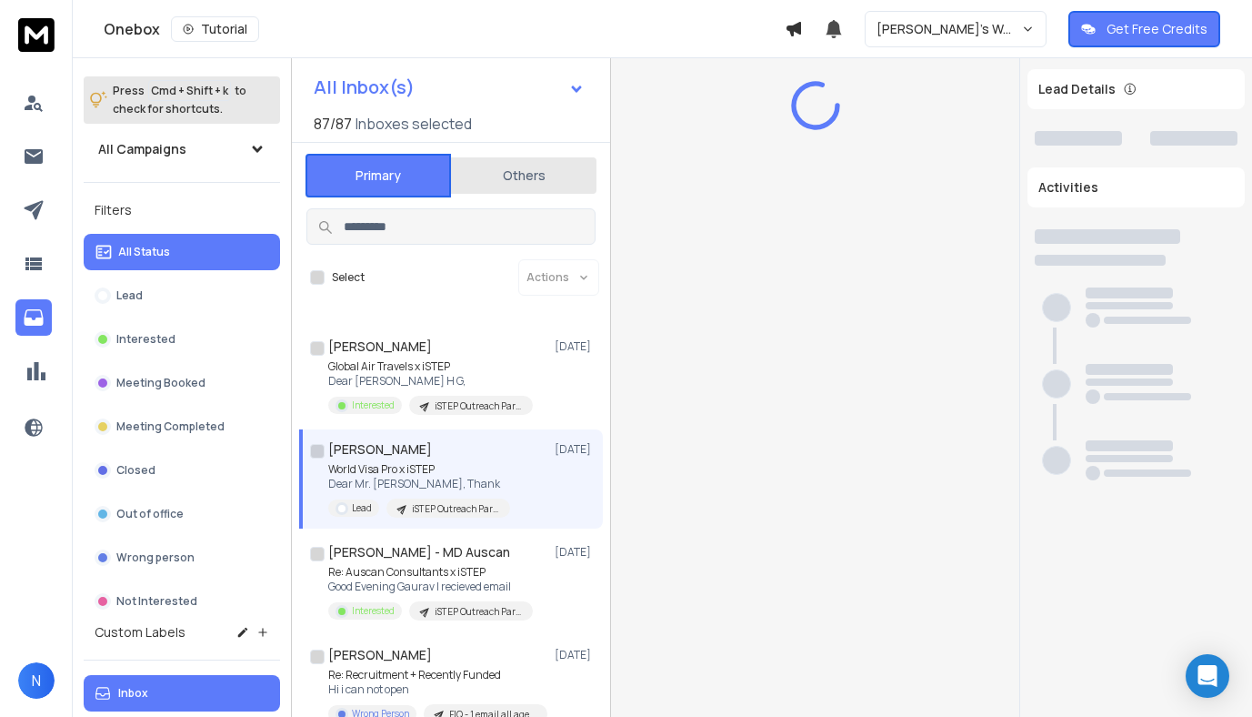
click at [400, 575] on p "Re: Auscan Consultants x iSTEP" at bounding box center [430, 572] width 205 height 15
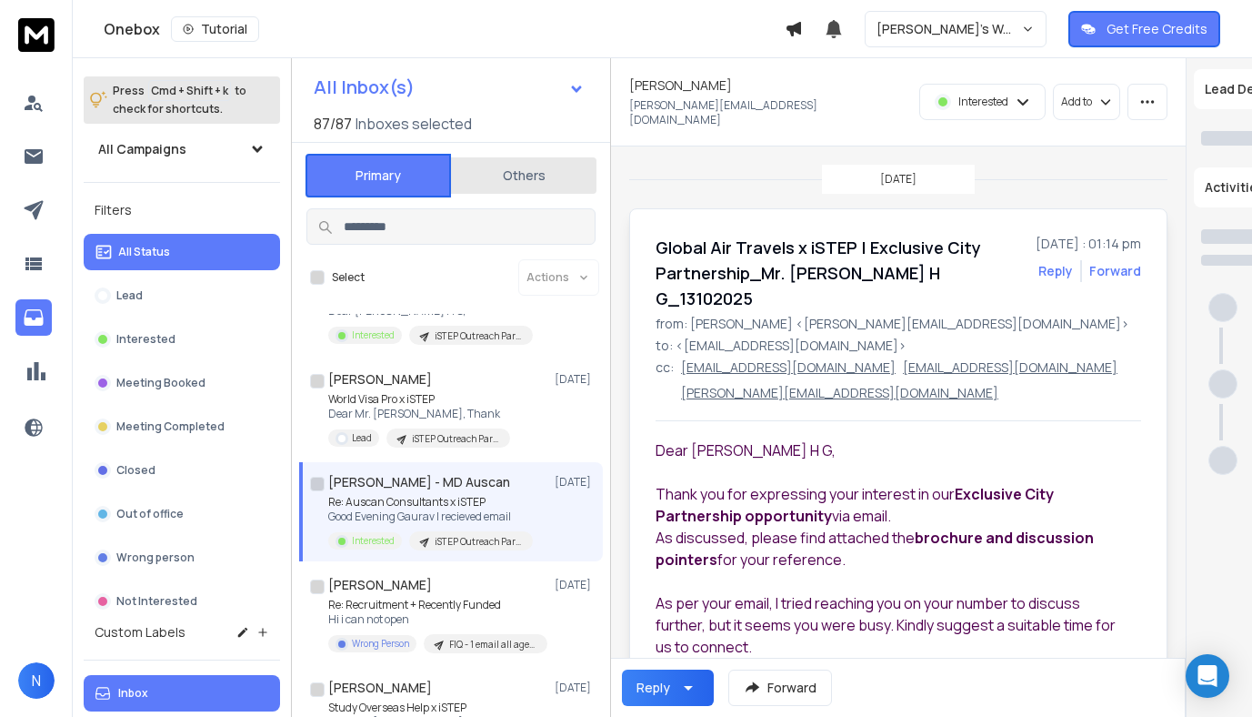
click at [400, 575] on div "[PERSON_NAME] [DATE] Re: Recruitment + Recently Funded Hi i can not open Wrong …" at bounding box center [453, 614] width 300 height 99
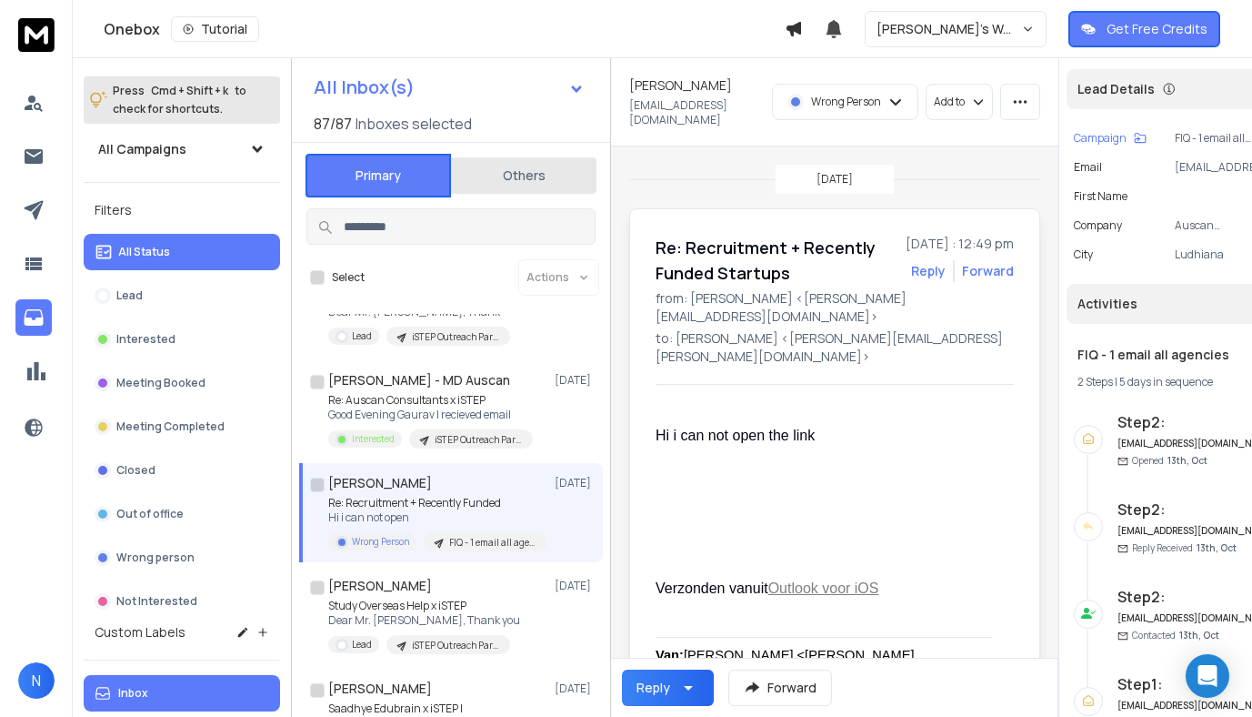
click at [400, 575] on div "[PERSON_NAME] [DATE] Study Overseas Help x iSTEP Dear Mr. [PERSON_NAME], Thank …" at bounding box center [453, 615] width 300 height 99
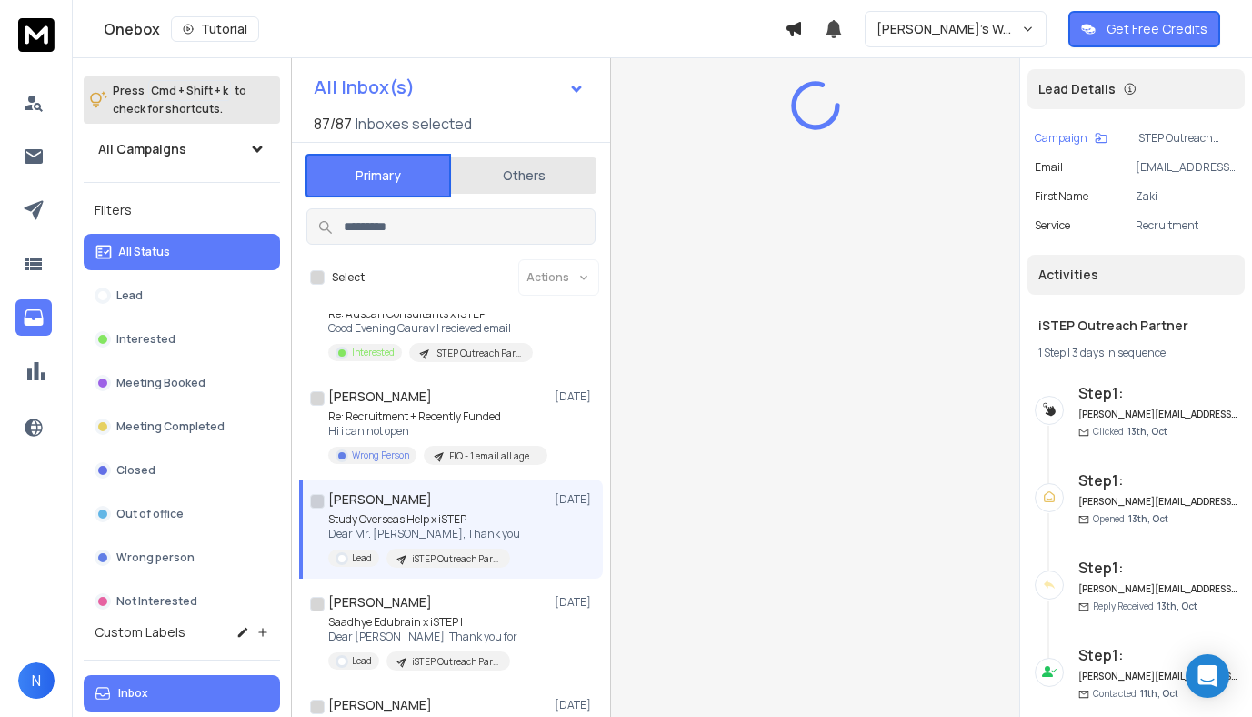
click at [400, 575] on div "[PERSON_NAME] [DATE] Study Overseas Help x iSTEP Dear Mr. [PERSON_NAME], Thank …" at bounding box center [453, 528] width 300 height 99
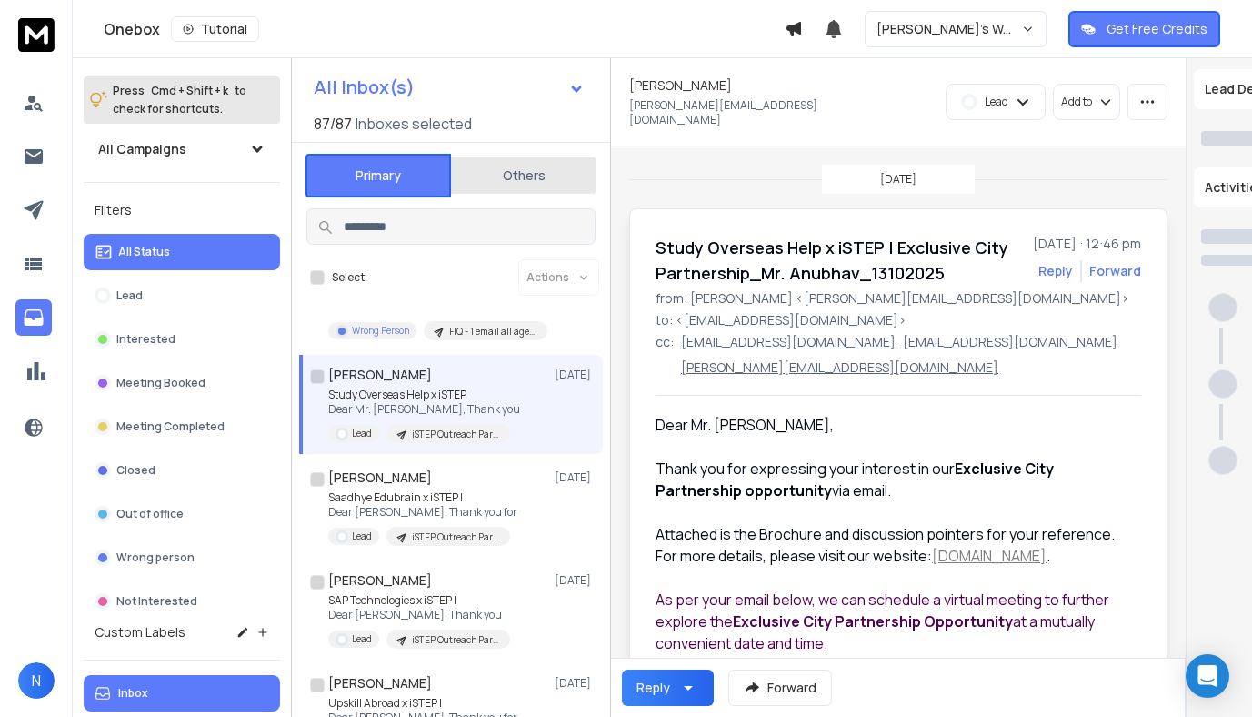
click at [400, 575] on div "[PERSON_NAME] [DATE]" at bounding box center [461, 580] width 267 height 18
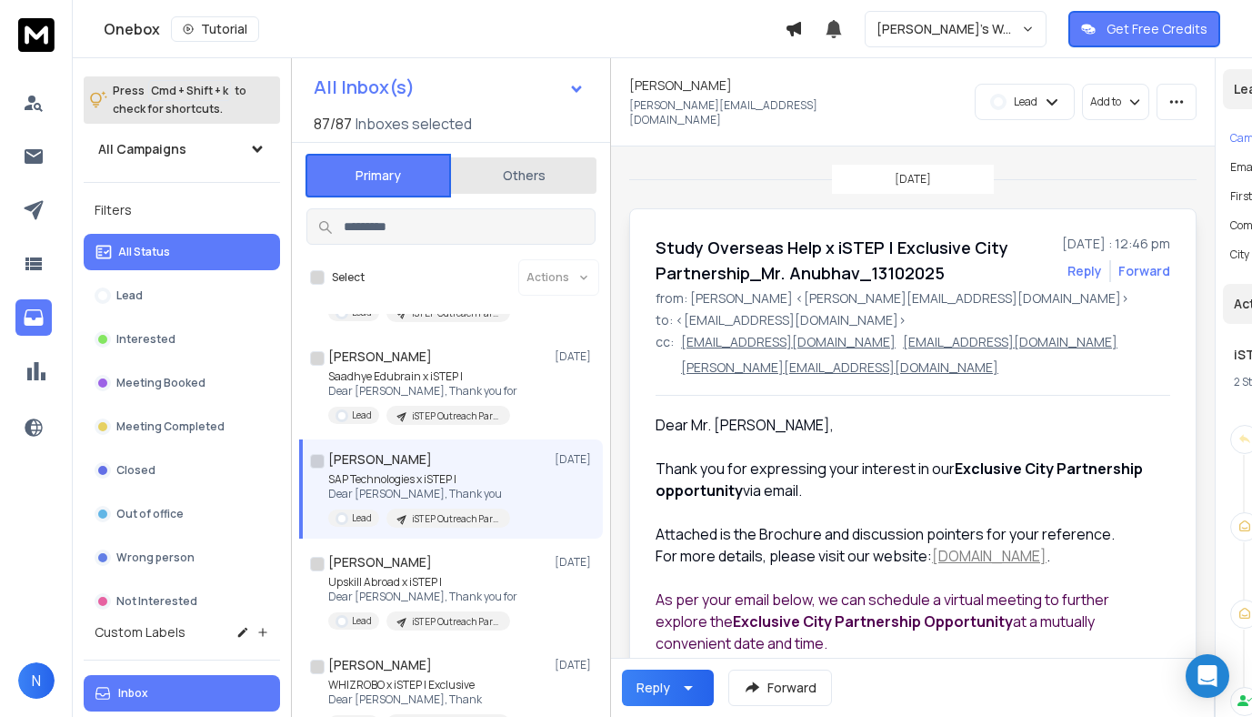
click at [400, 575] on p "Upskill Abroad x iSTEP |" at bounding box center [422, 582] width 189 height 15
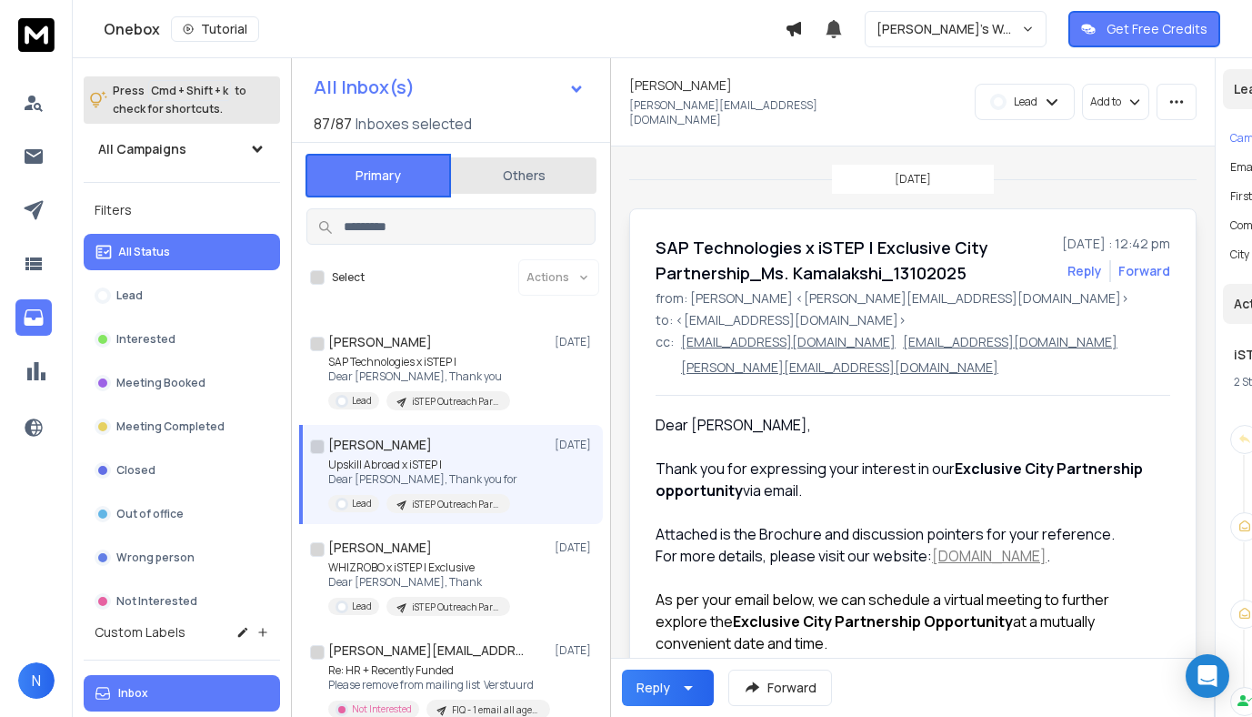
click at [400, 575] on p "Dear [PERSON_NAME], Thank" at bounding box center [419, 582] width 182 height 15
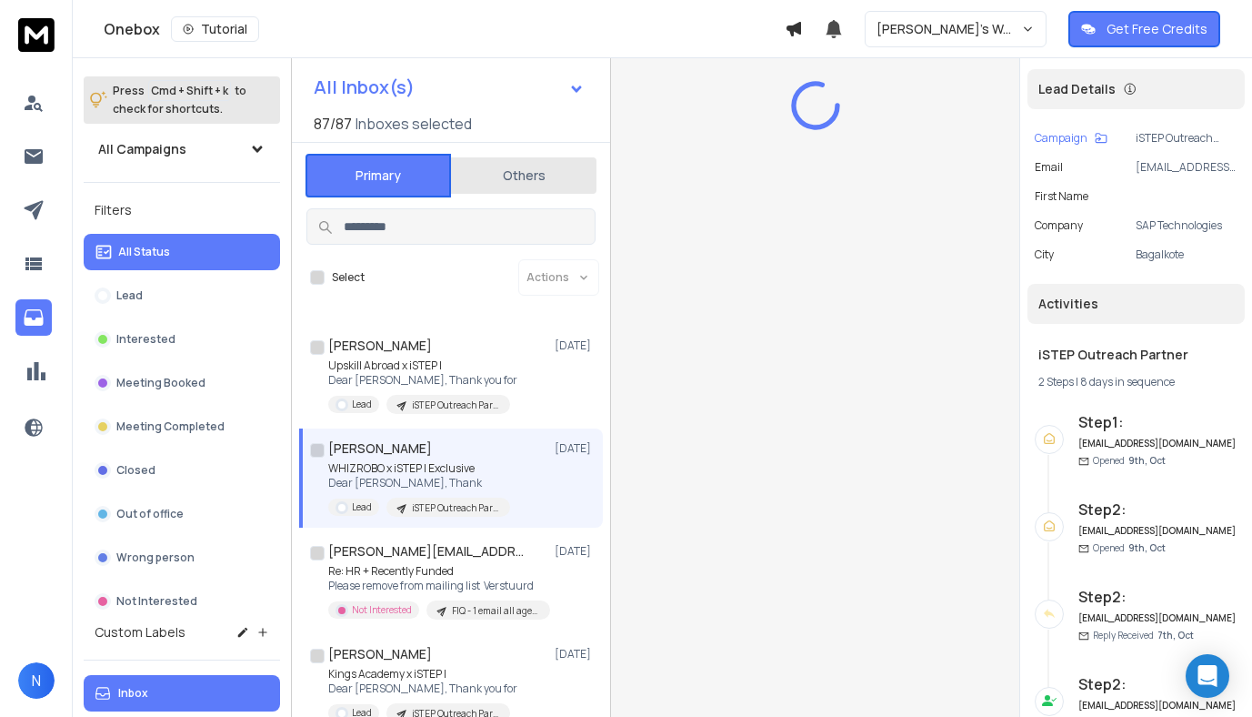
click at [400, 575] on p "Re: HR + Recently Funded" at bounding box center [437, 571] width 218 height 15
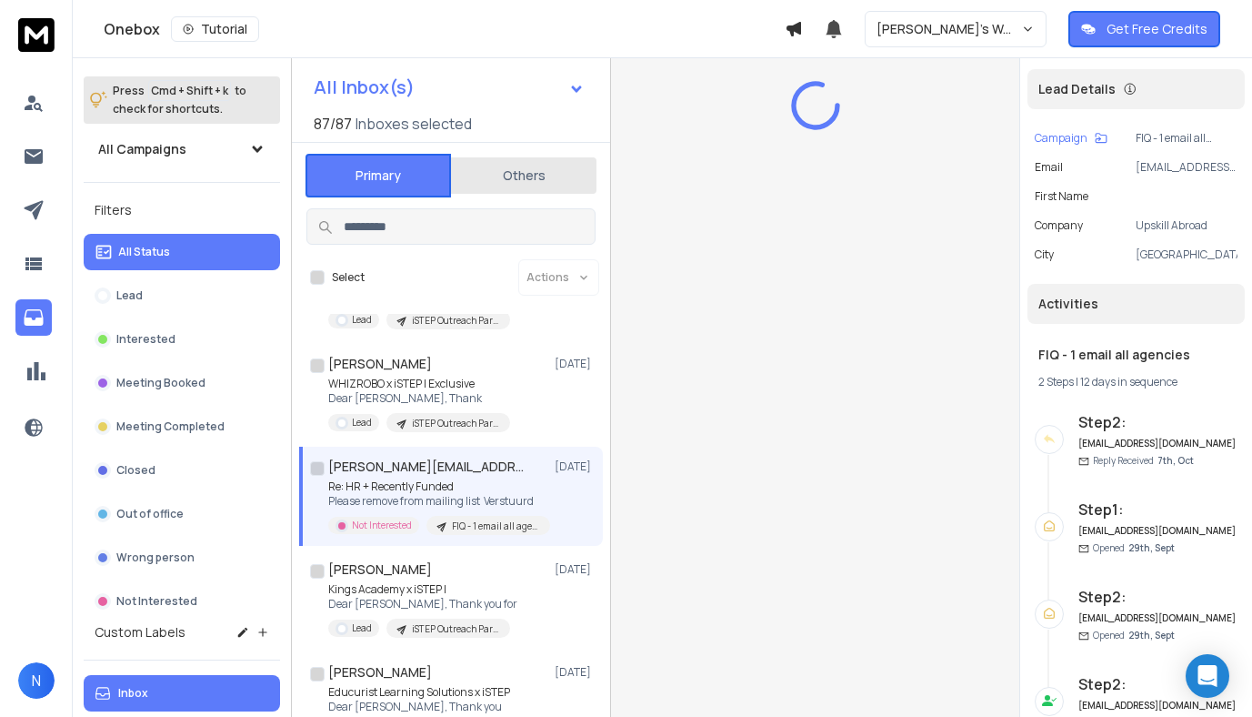
click at [400, 575] on div "[PERSON_NAME] [DATE]" at bounding box center [461, 569] width 267 height 18
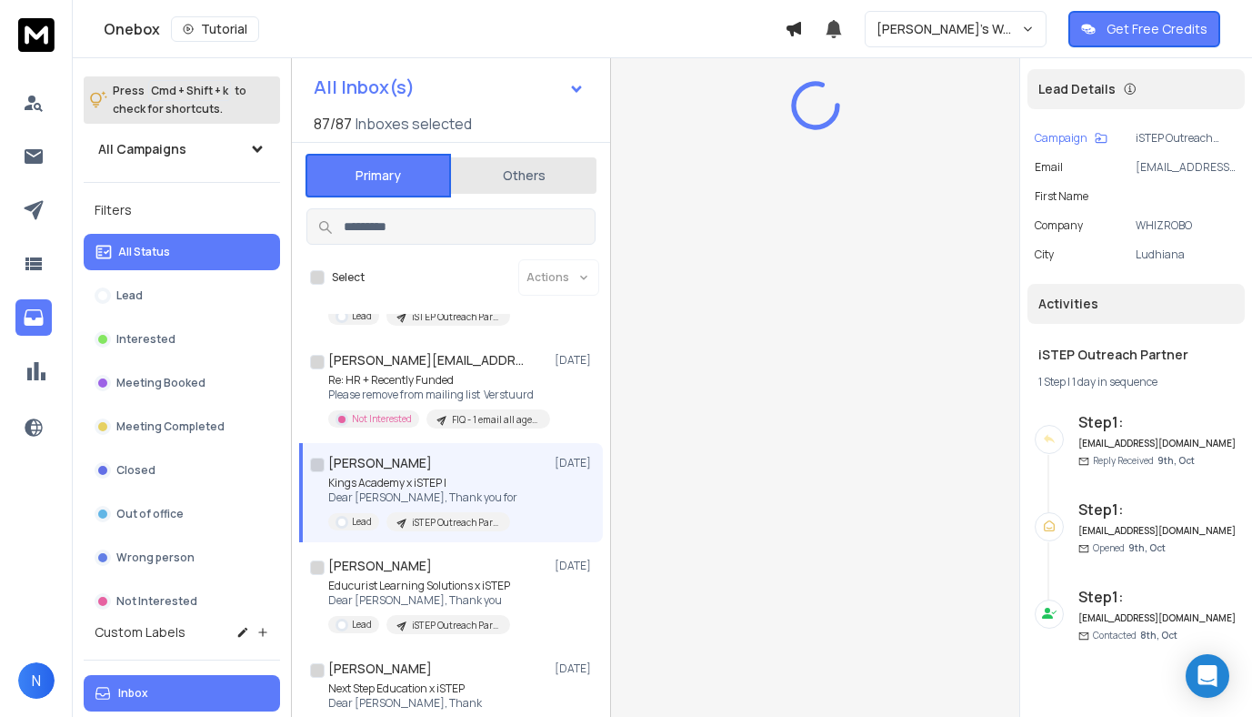
click at [400, 575] on div "[PERSON_NAME] [DATE] Educurist Learning Solutions x iSTEP Dear [PERSON_NAME], T…" at bounding box center [461, 595] width 267 height 77
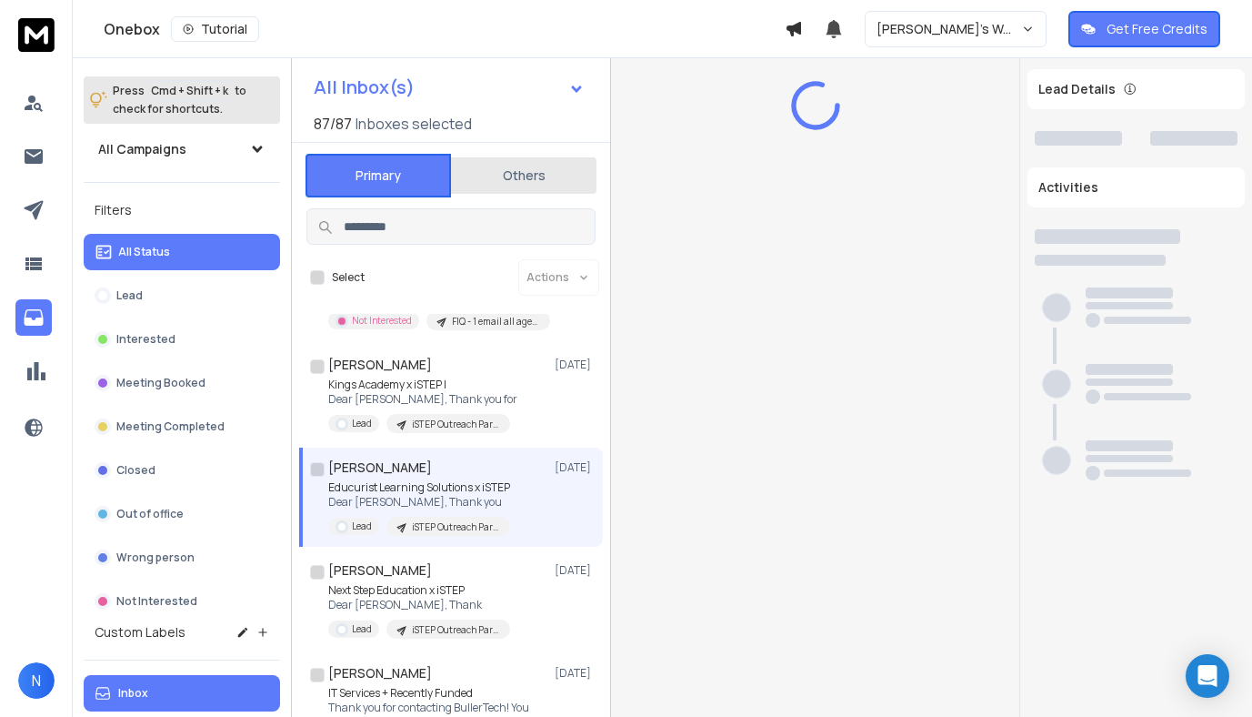
click at [400, 575] on div "[PERSON_NAME] [DATE]" at bounding box center [461, 570] width 267 height 18
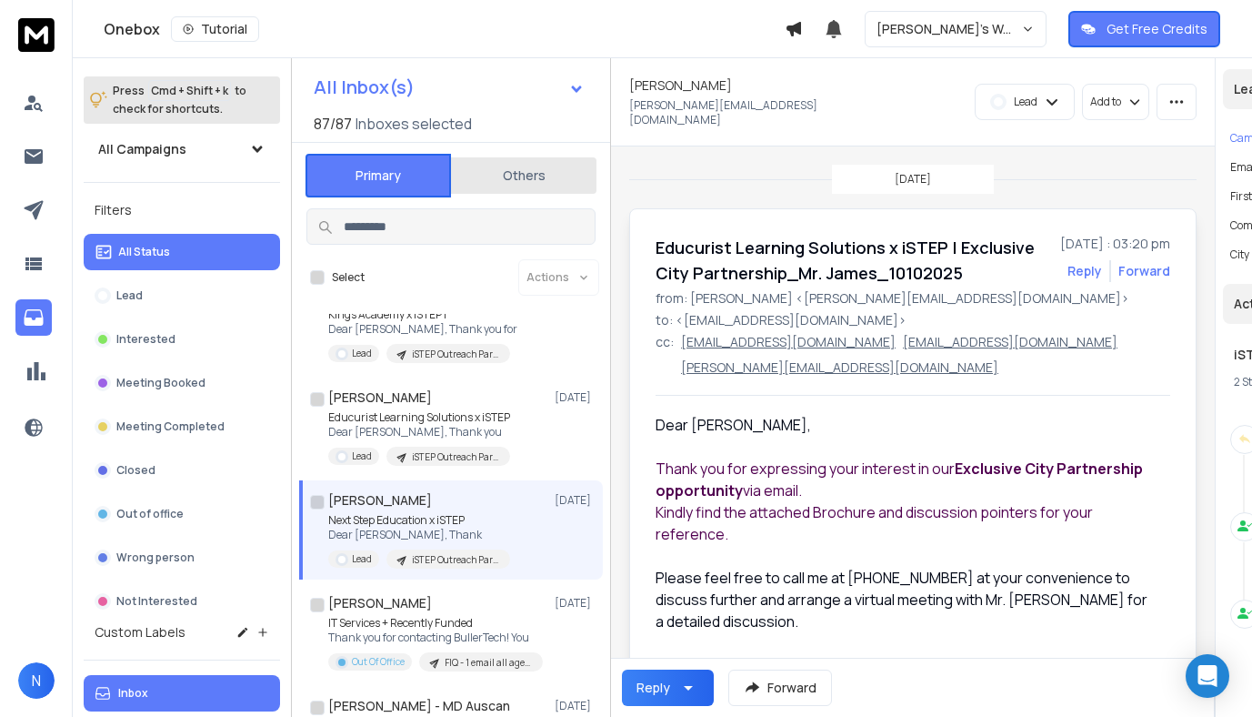
click at [400, 575] on div "[PERSON_NAME] [DATE] Next Step Education x iSTEP Dear [PERSON_NAME], Thank Lead…" at bounding box center [453, 529] width 300 height 99
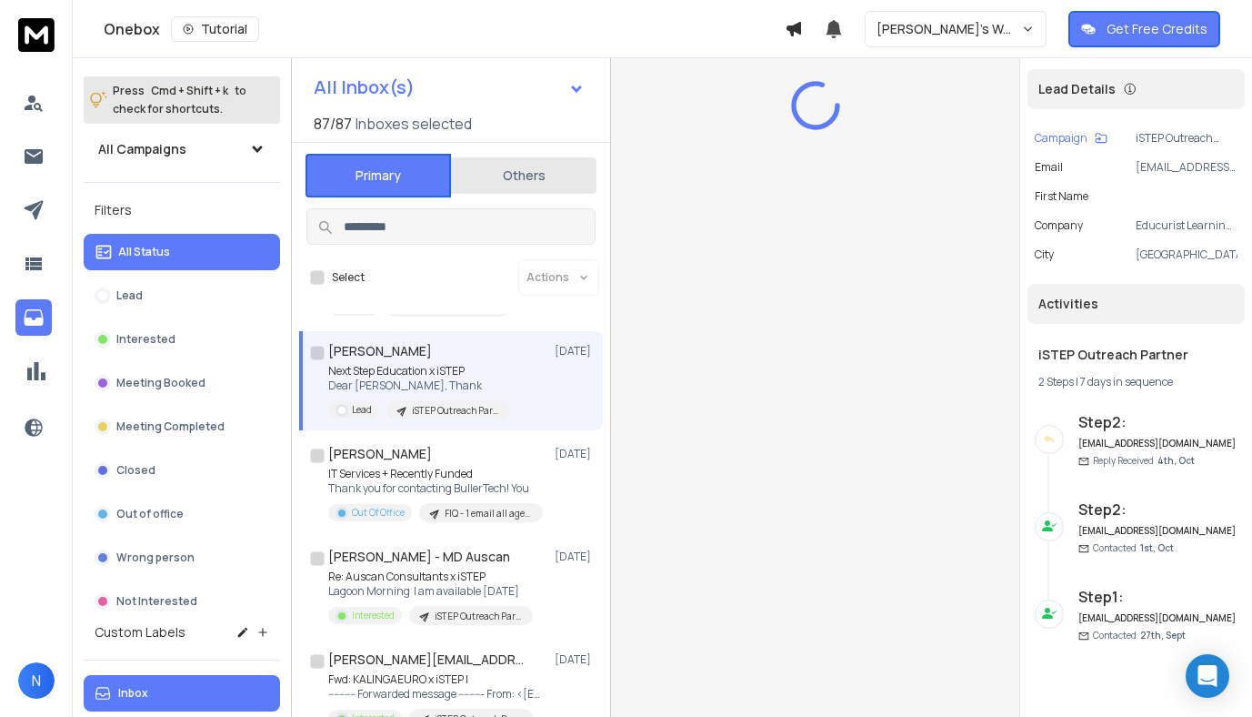
click at [400, 575] on p "Re: Auscan Consultants x iSTEP" at bounding box center [430, 576] width 205 height 15
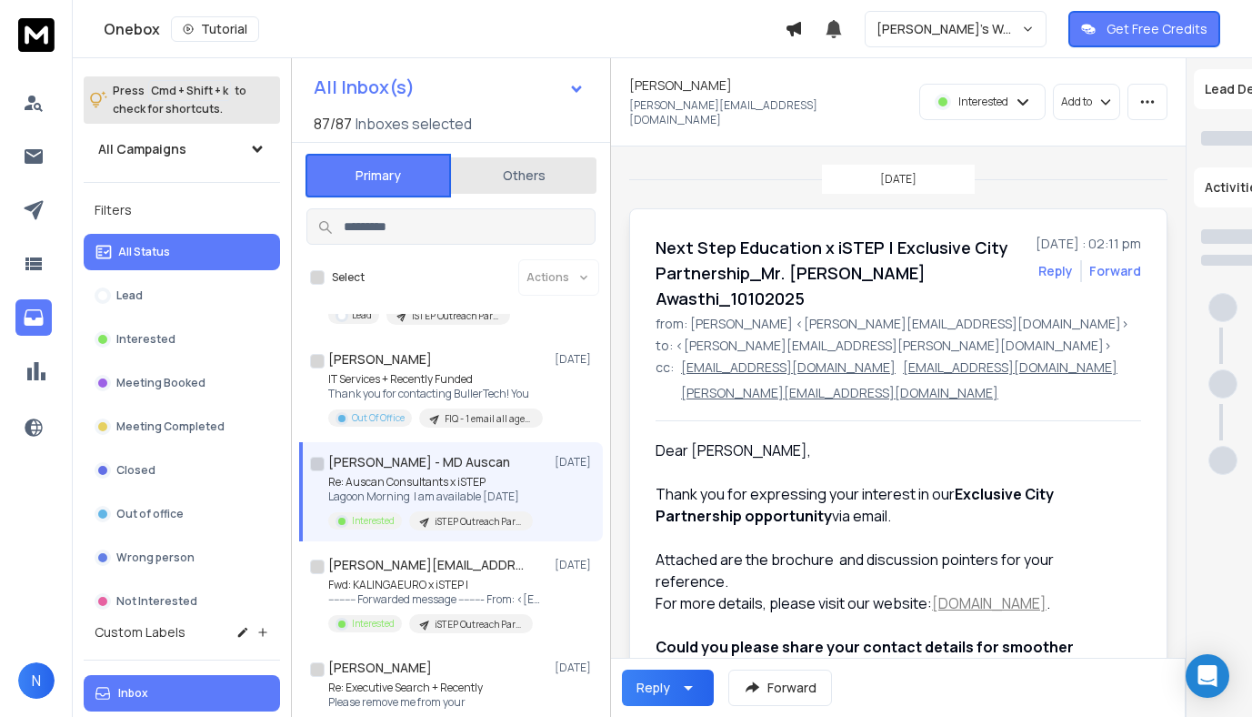
click at [400, 575] on div "[PERSON_NAME][EMAIL_ADDRESS][DOMAIN_NAME] [DATE] Fwd: KALINGAEURO x iSTEP | ---…" at bounding box center [461, 594] width 267 height 77
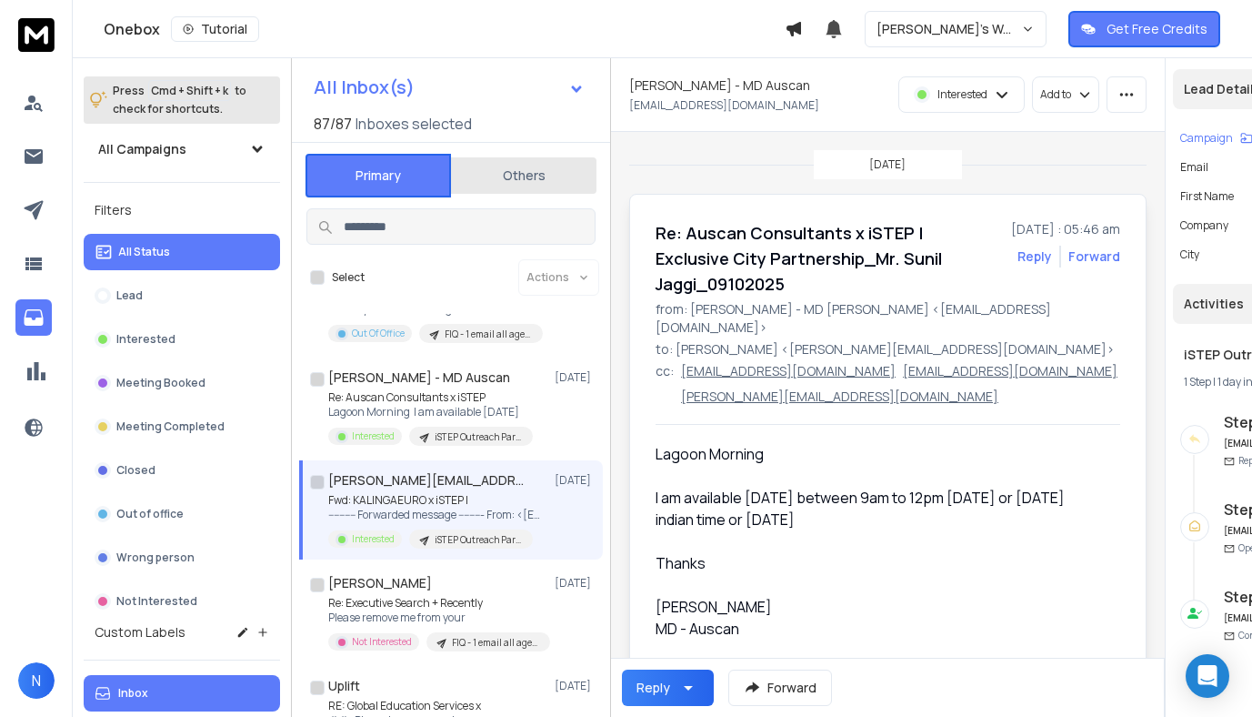
click at [400, 575] on div "[PERSON_NAME] [DATE]" at bounding box center [461, 583] width 267 height 18
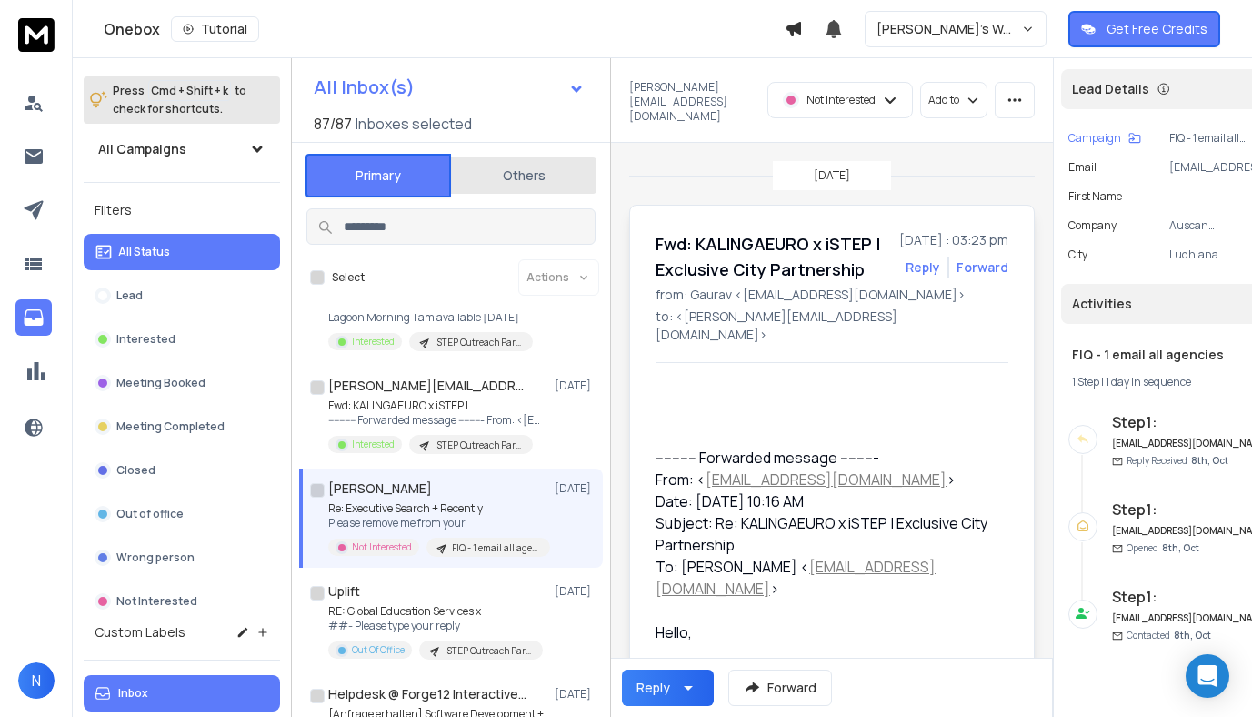
scroll to position [2131, 0]
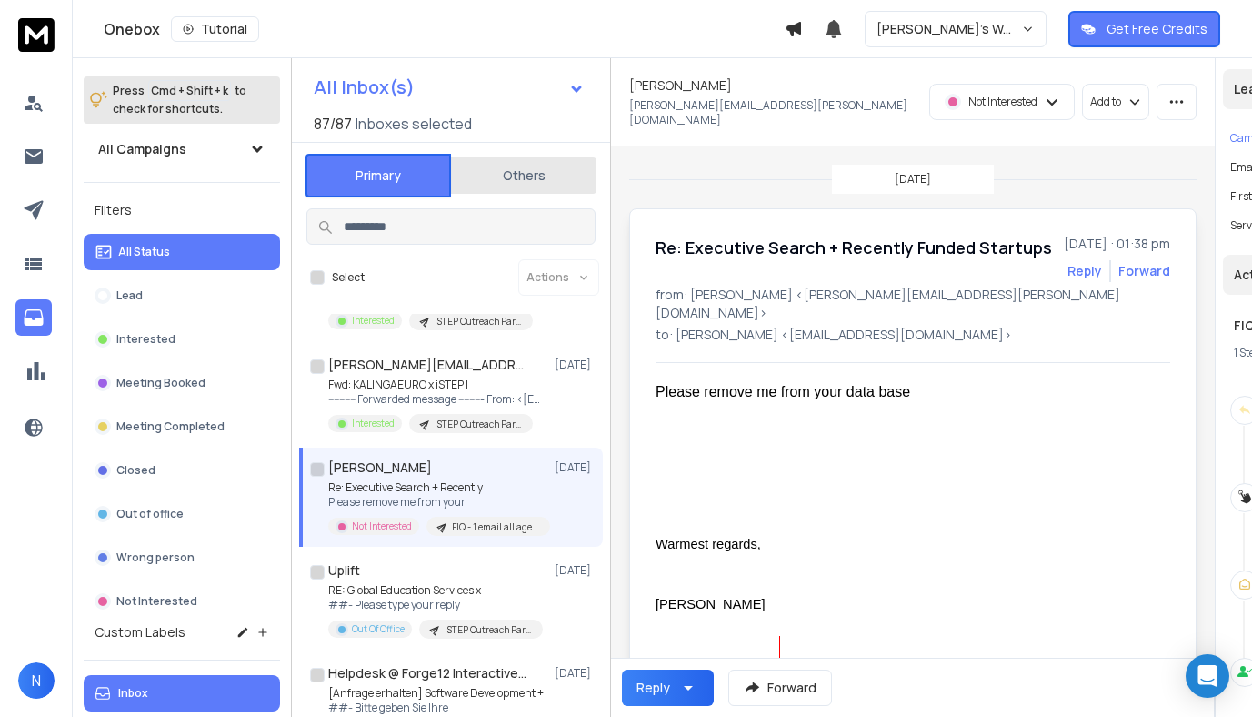
click at [549, 173] on button "Others" at bounding box center [524, 176] width 146 height 40
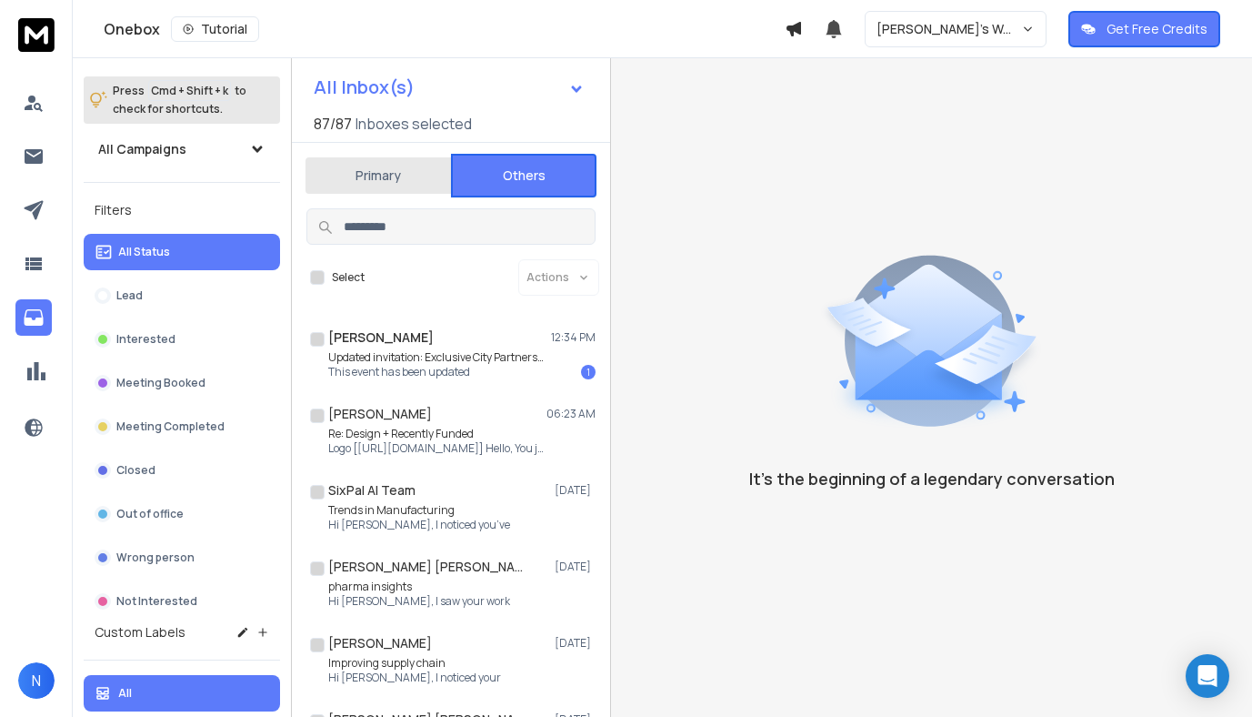
click at [356, 367] on p "This event has been updated" at bounding box center [437, 372] width 218 height 15
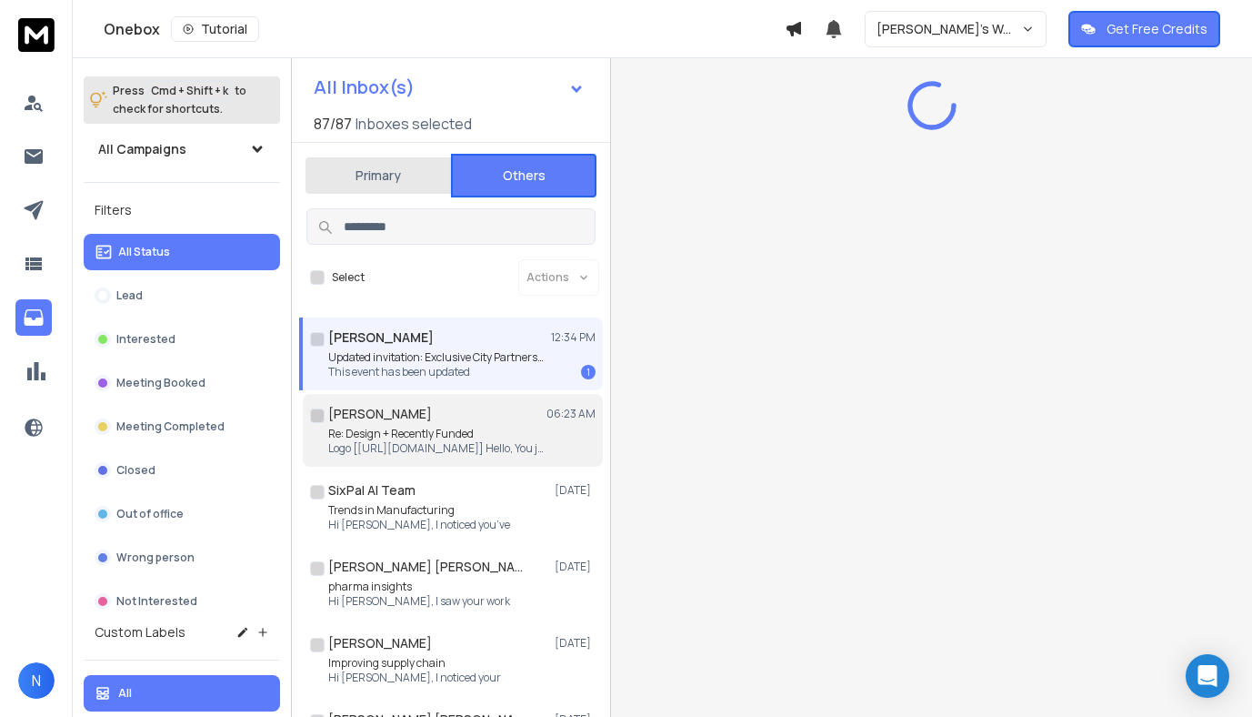
click at [360, 422] on h1 "[PERSON_NAME]" at bounding box center [380, 414] width 104 height 18
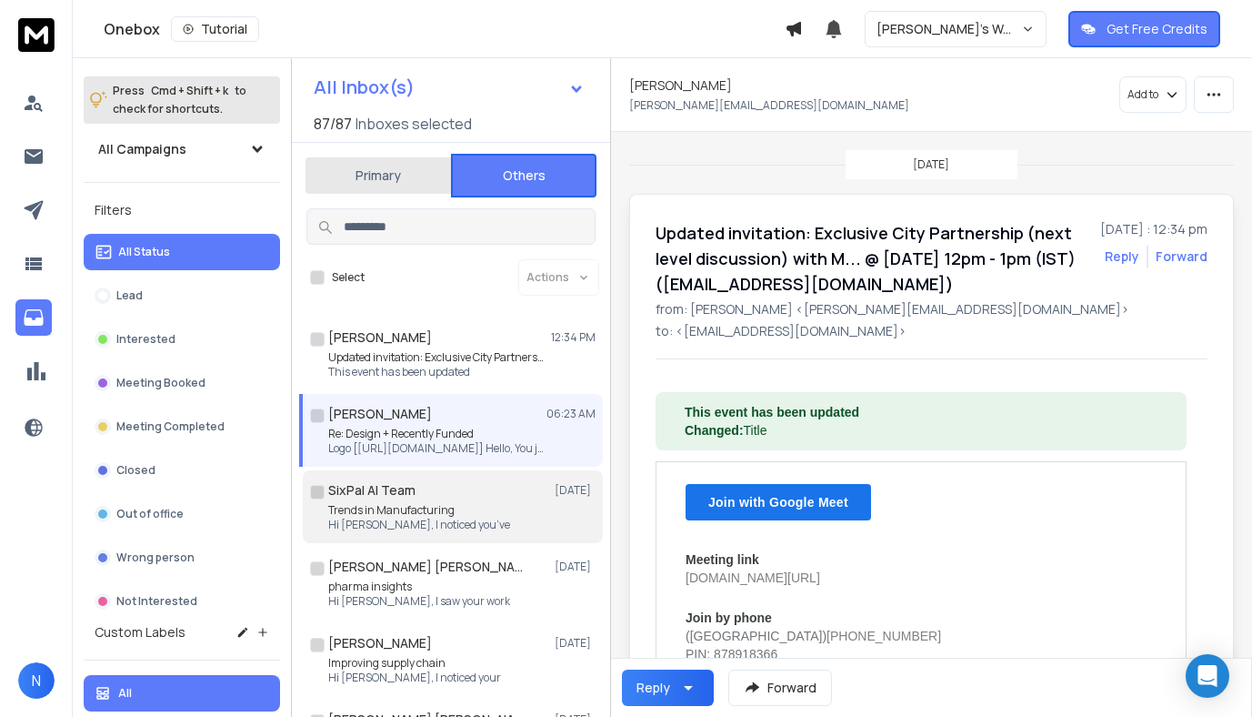
click at [351, 514] on p "Trends in Manufacturing" at bounding box center [419, 510] width 182 height 15
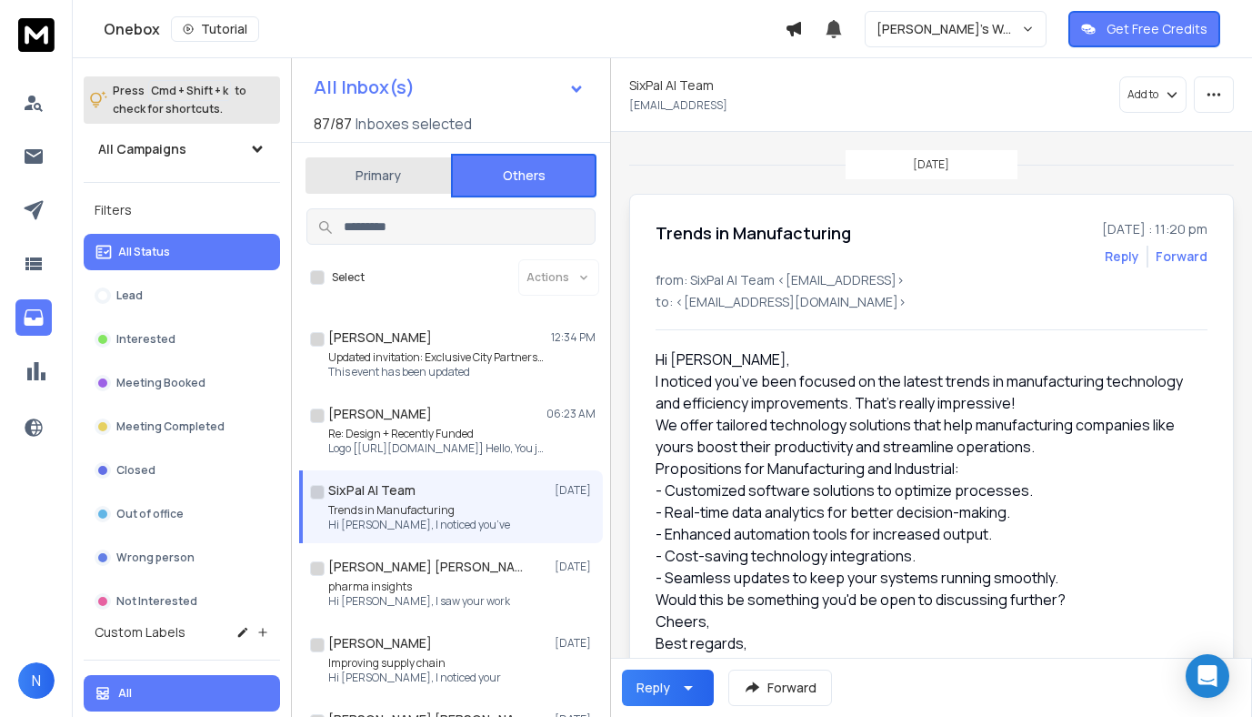
click at [381, 182] on button "Primary" at bounding box center [379, 176] width 146 height 40
